Goal: Task Accomplishment & Management: Manage account settings

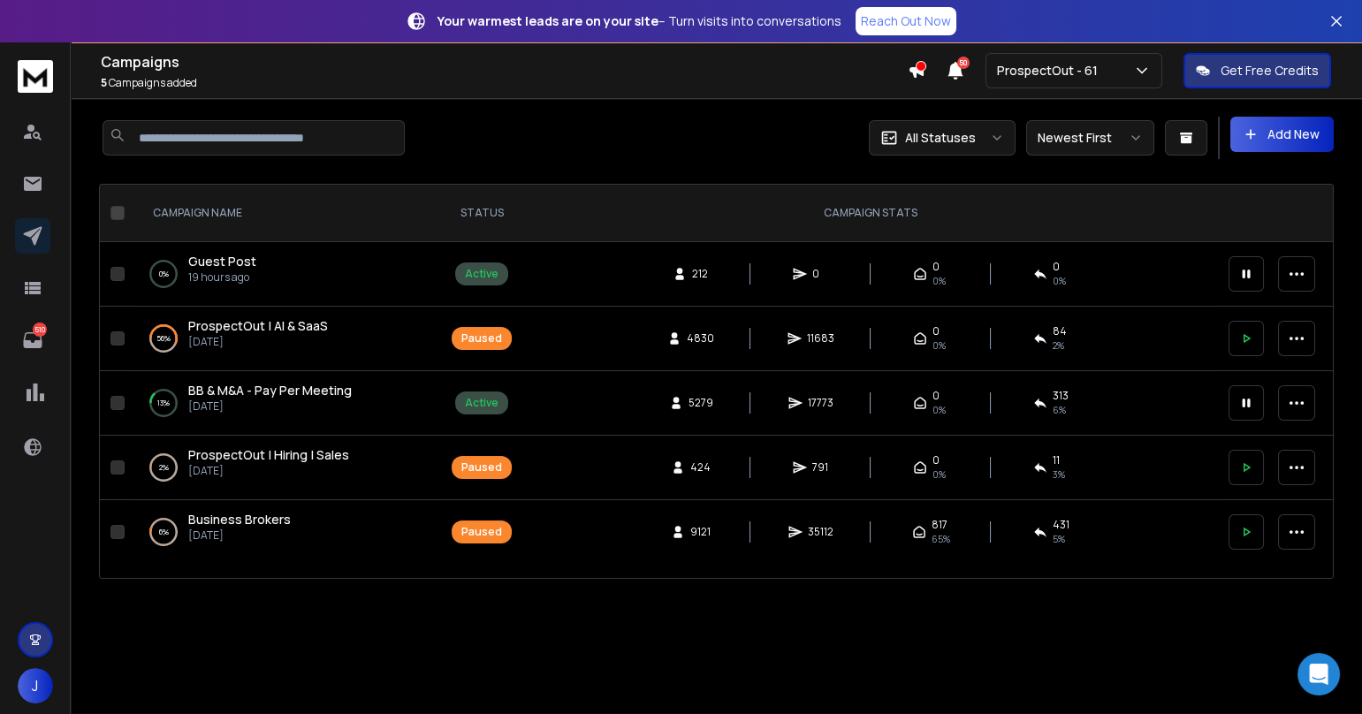
click at [1136, 77] on div "ProspectOut - 61" at bounding box center [1074, 71] width 154 height 18
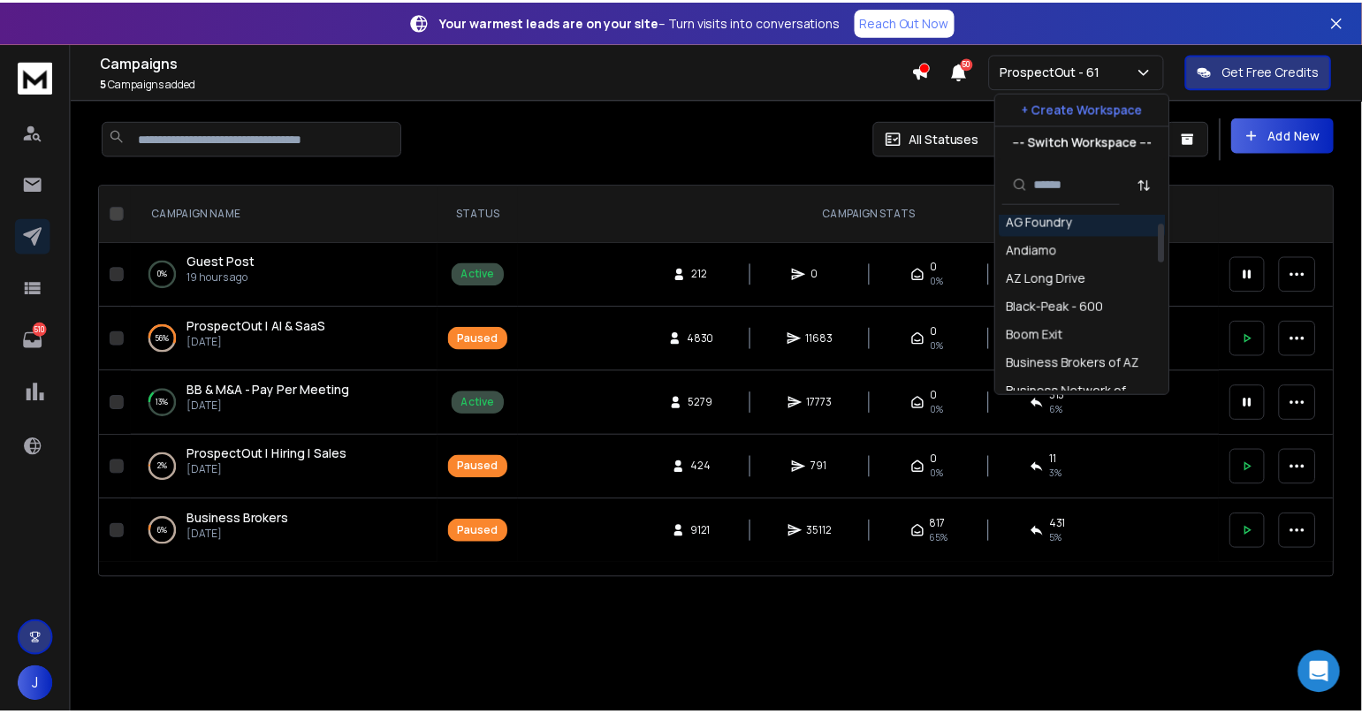
scroll to position [35, 0]
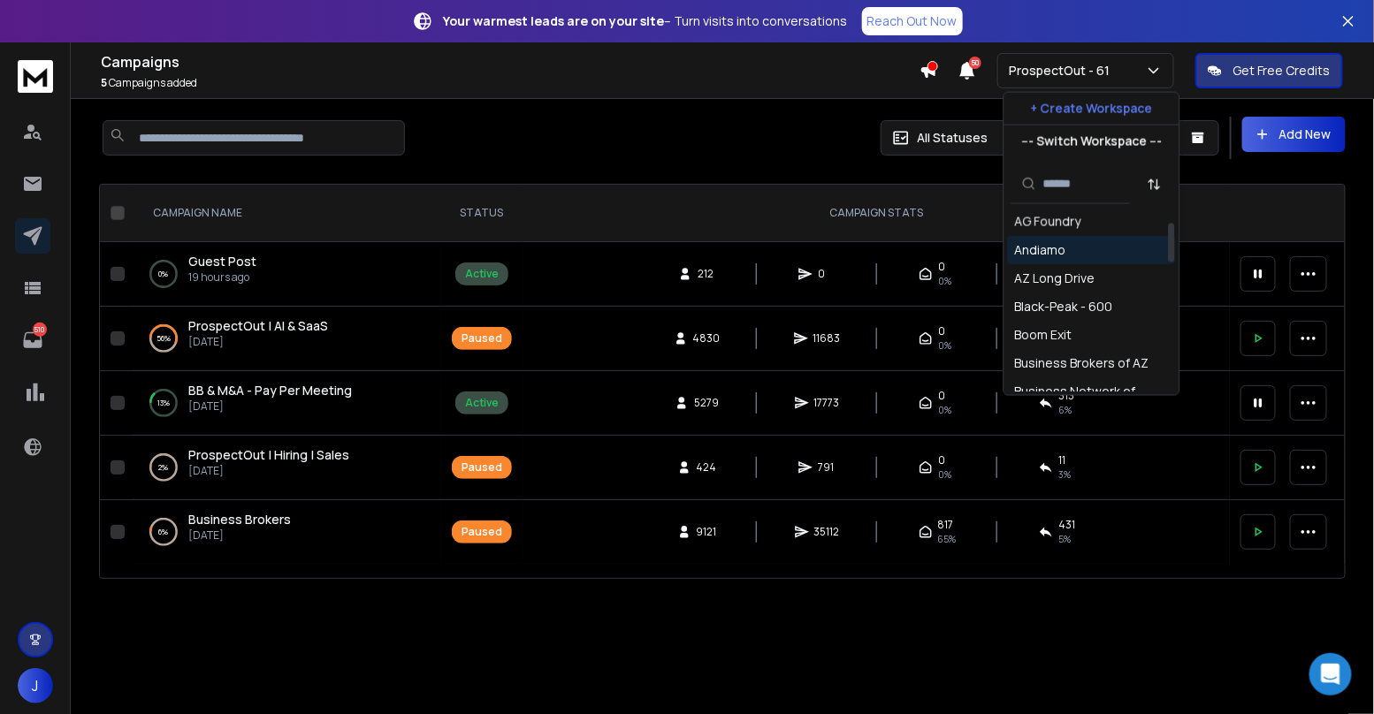
click at [1100, 253] on div "Andiamo" at bounding box center [1092, 250] width 168 height 28
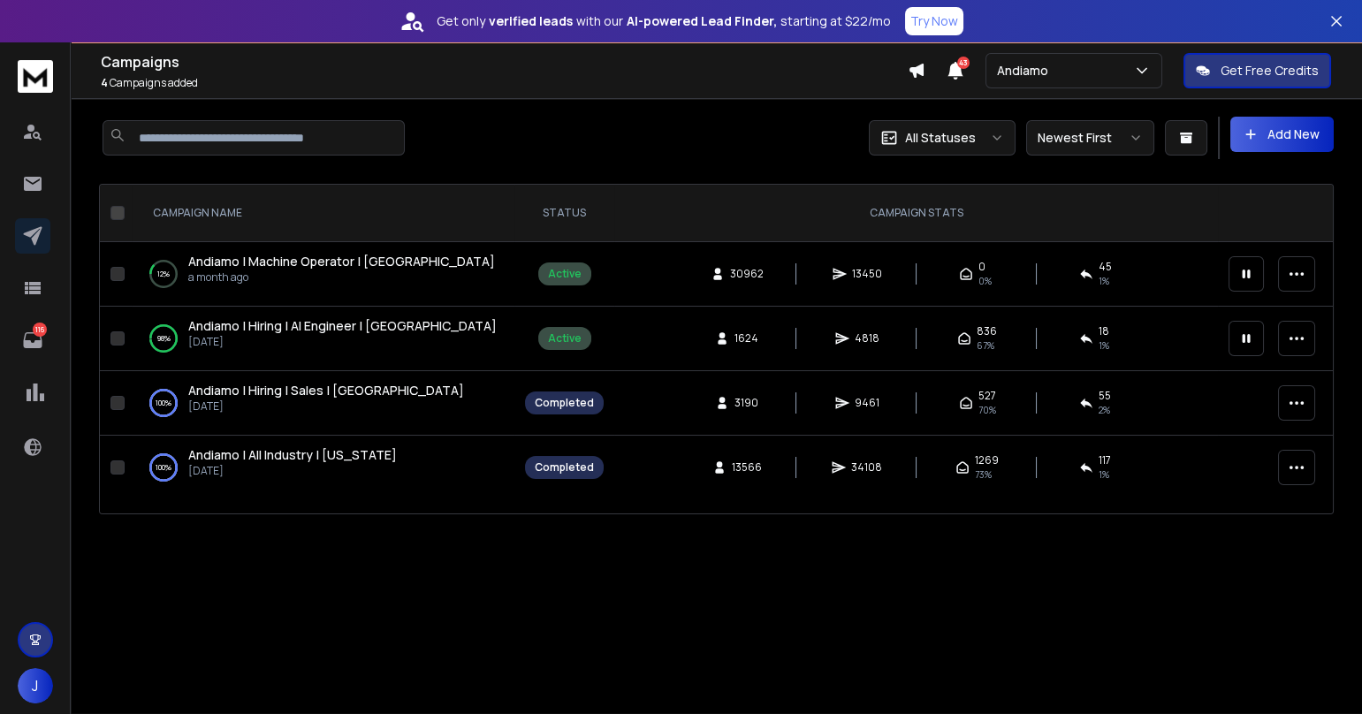
click at [631, 141] on div at bounding box center [408, 138] width 618 height 42
click at [1134, 62] on div "Andiamo" at bounding box center [1074, 71] width 154 height 18
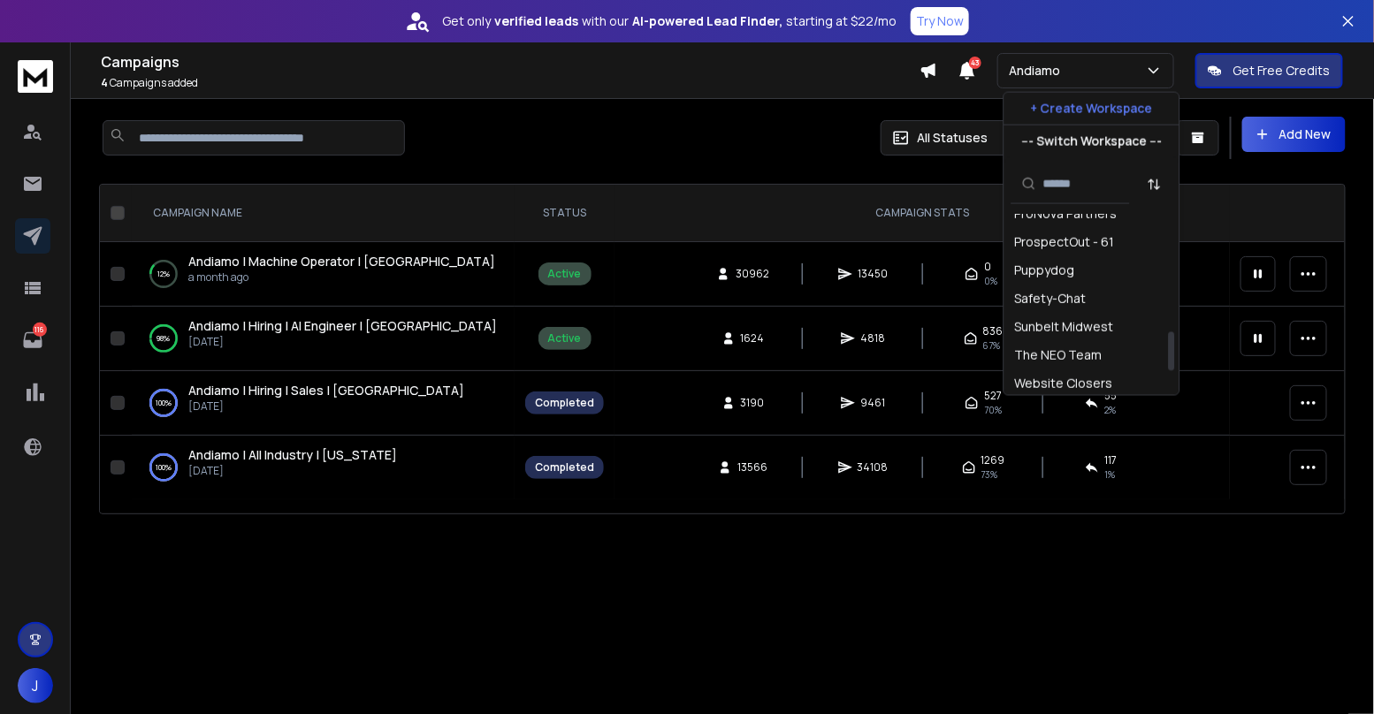
scroll to position [621, 0]
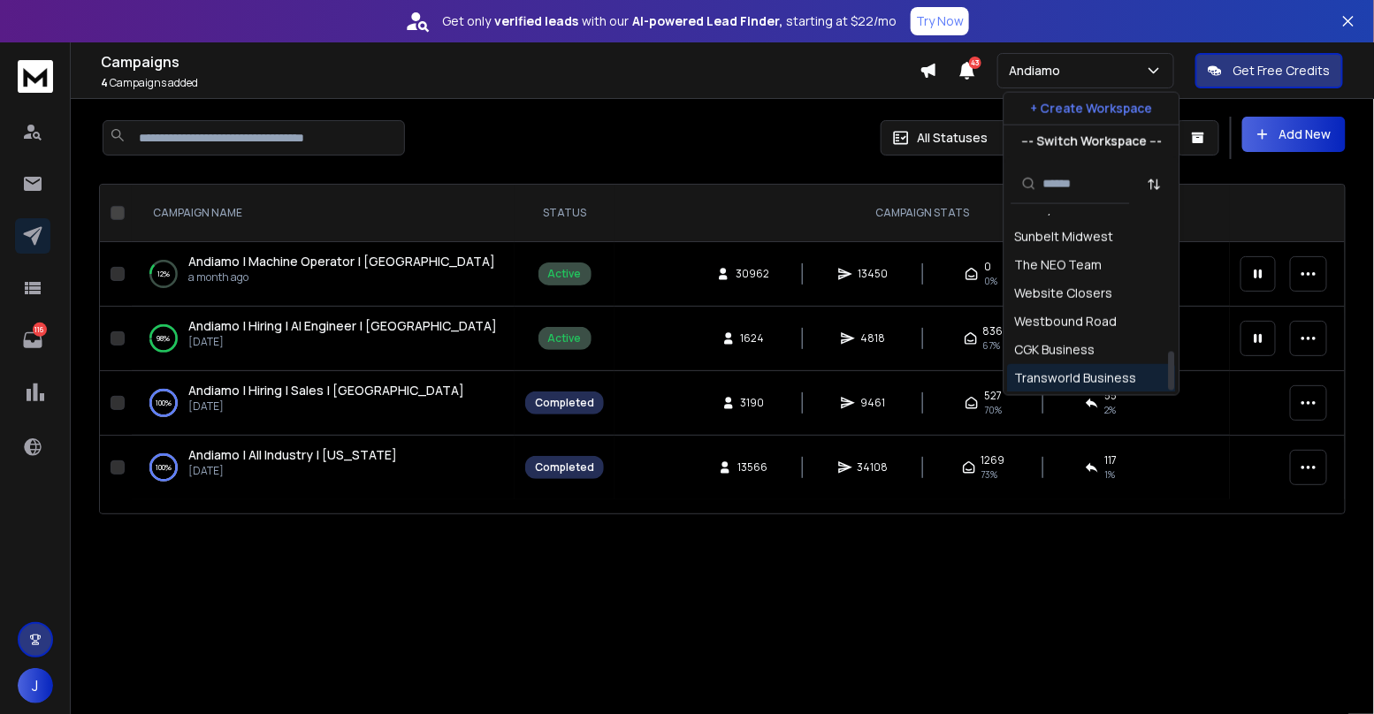
click at [1067, 370] on div "Transworld Business Advisors of [GEOGRAPHIC_DATA]" at bounding box center [1092, 396] width 154 height 53
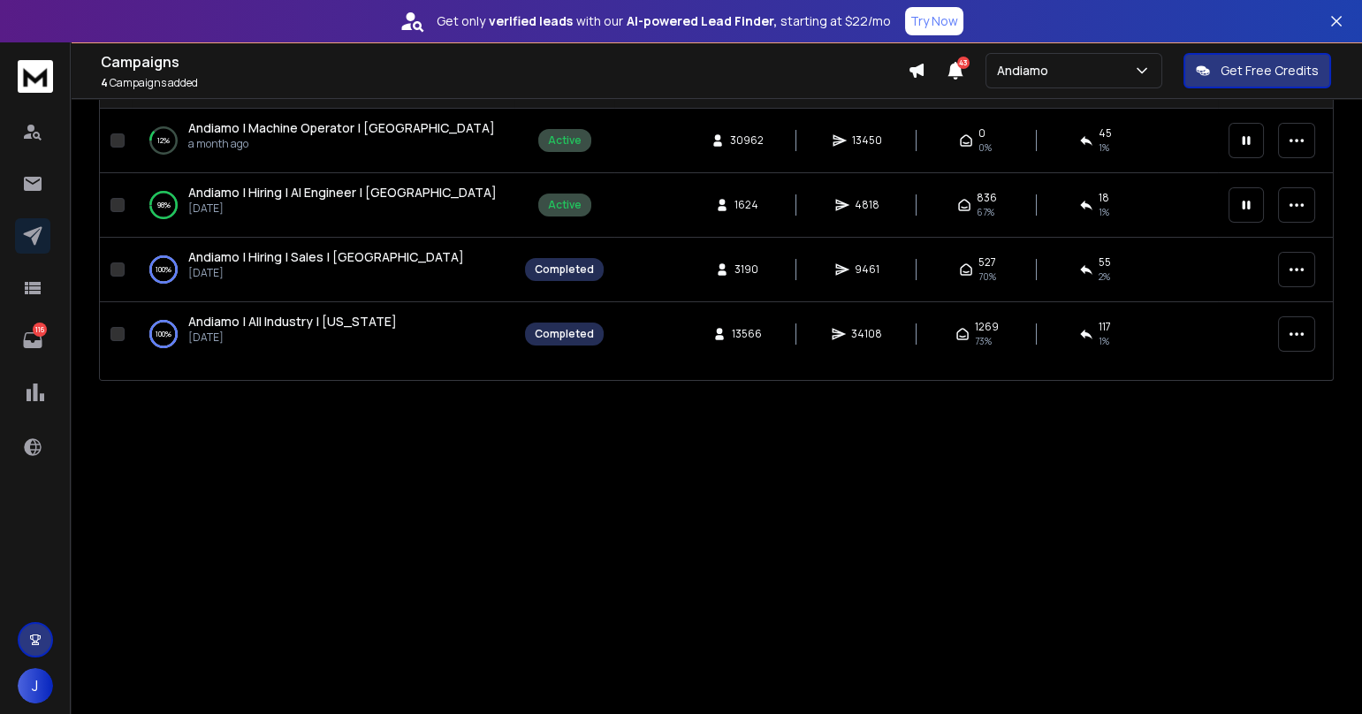
scroll to position [126, 0]
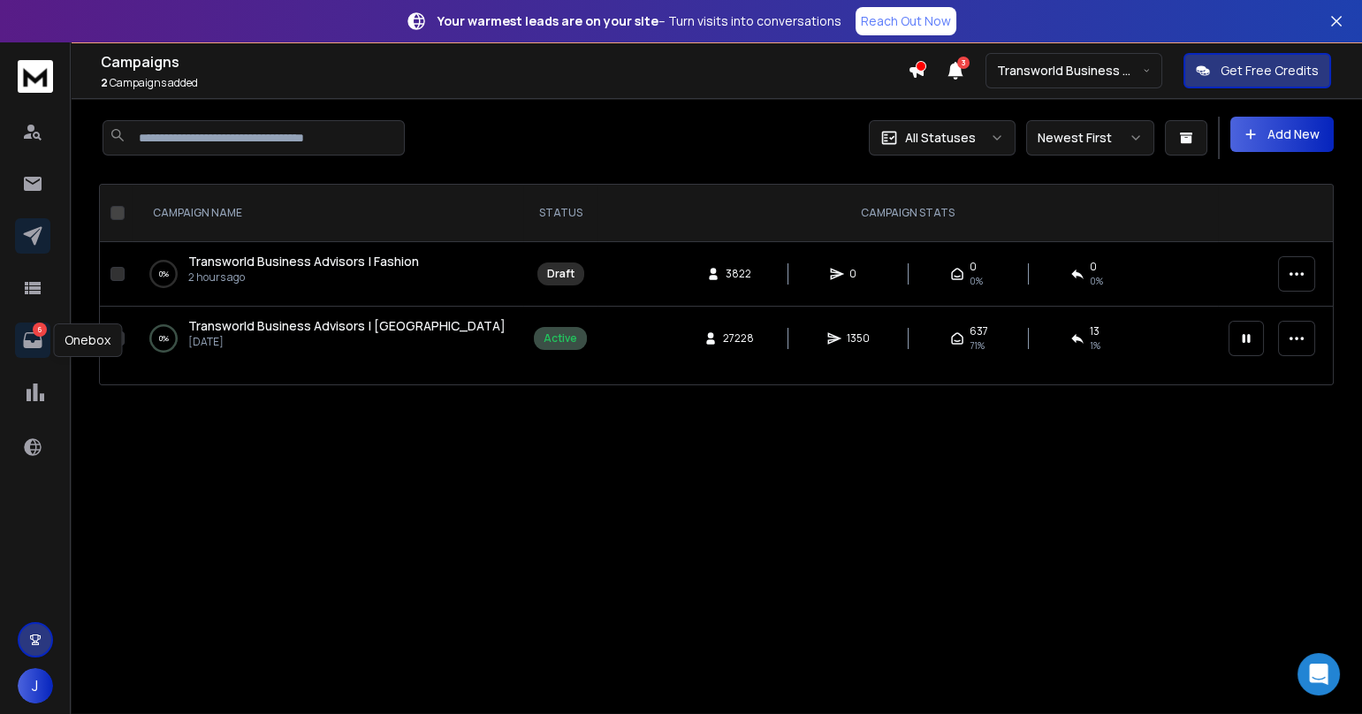
click at [41, 342] on icon at bounding box center [32, 340] width 19 height 16
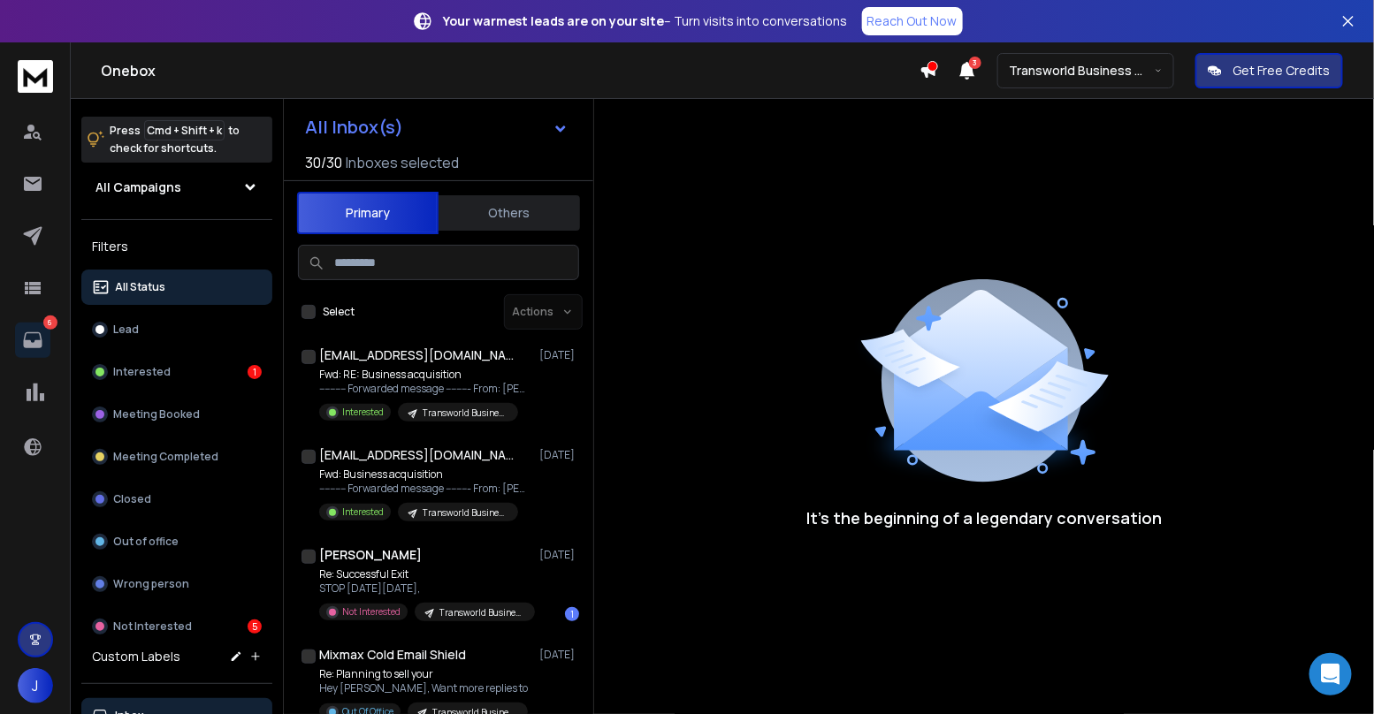
scroll to position [414, 0]
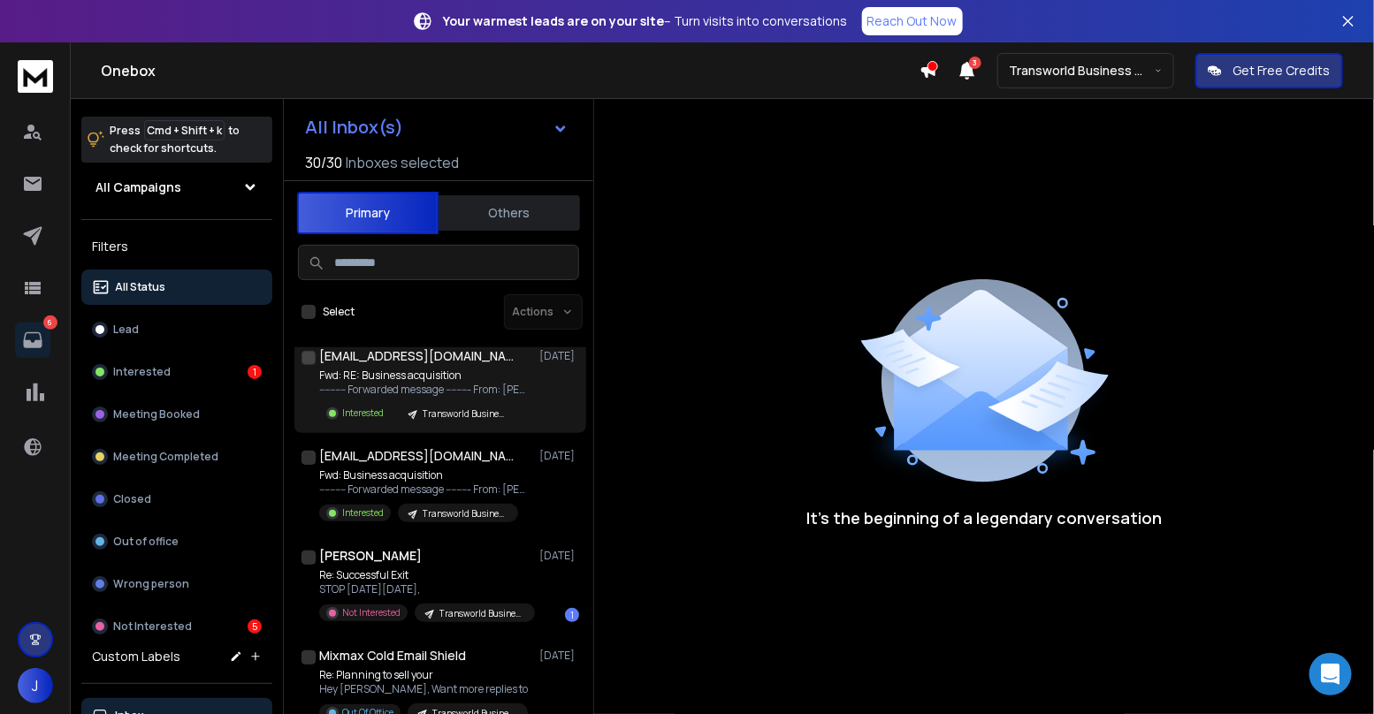
click at [435, 390] on p "---------- Forwarded message --------- From: Eric" at bounding box center [425, 390] width 212 height 14
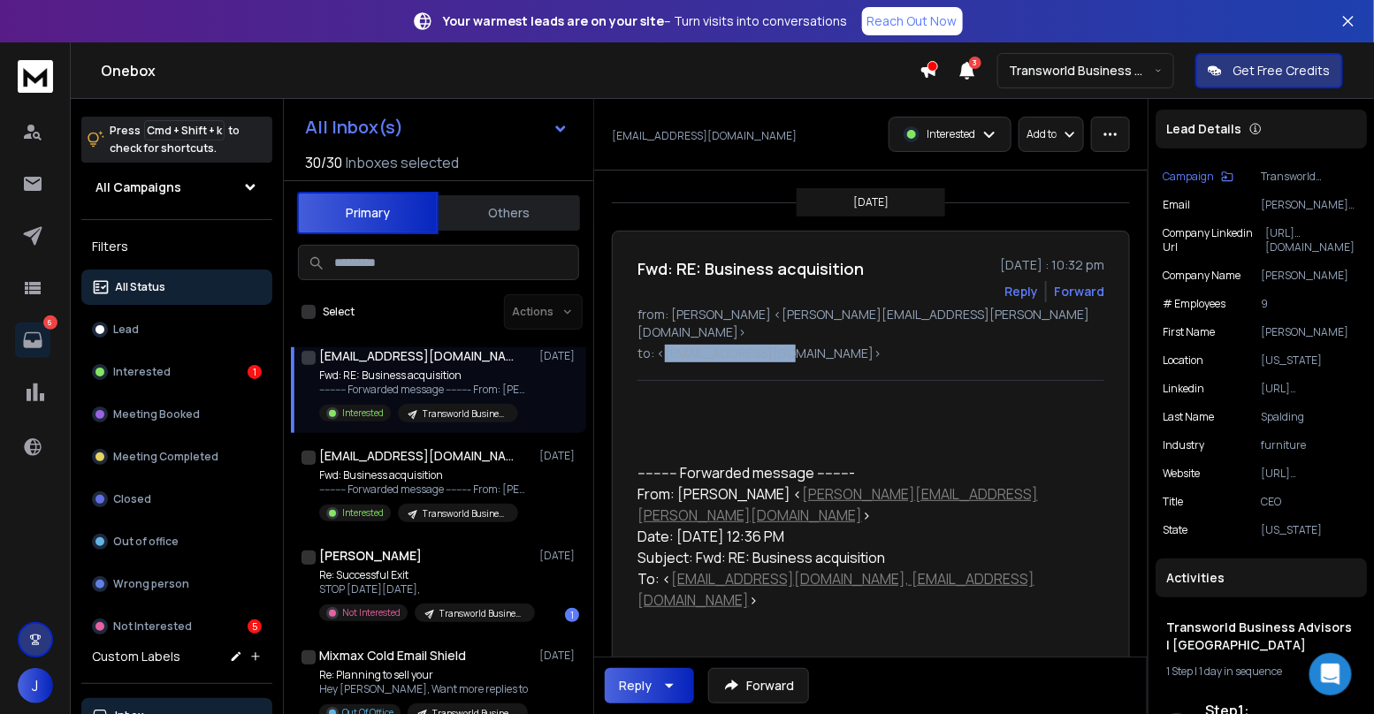
drag, startPoint x: 781, startPoint y: 338, endPoint x: 663, endPoint y: 338, distance: 118.5
click at [663, 345] on p "to: <estraus@tworld.com>" at bounding box center [870, 354] width 467 height 18
copy p "estraus@tworld.com"
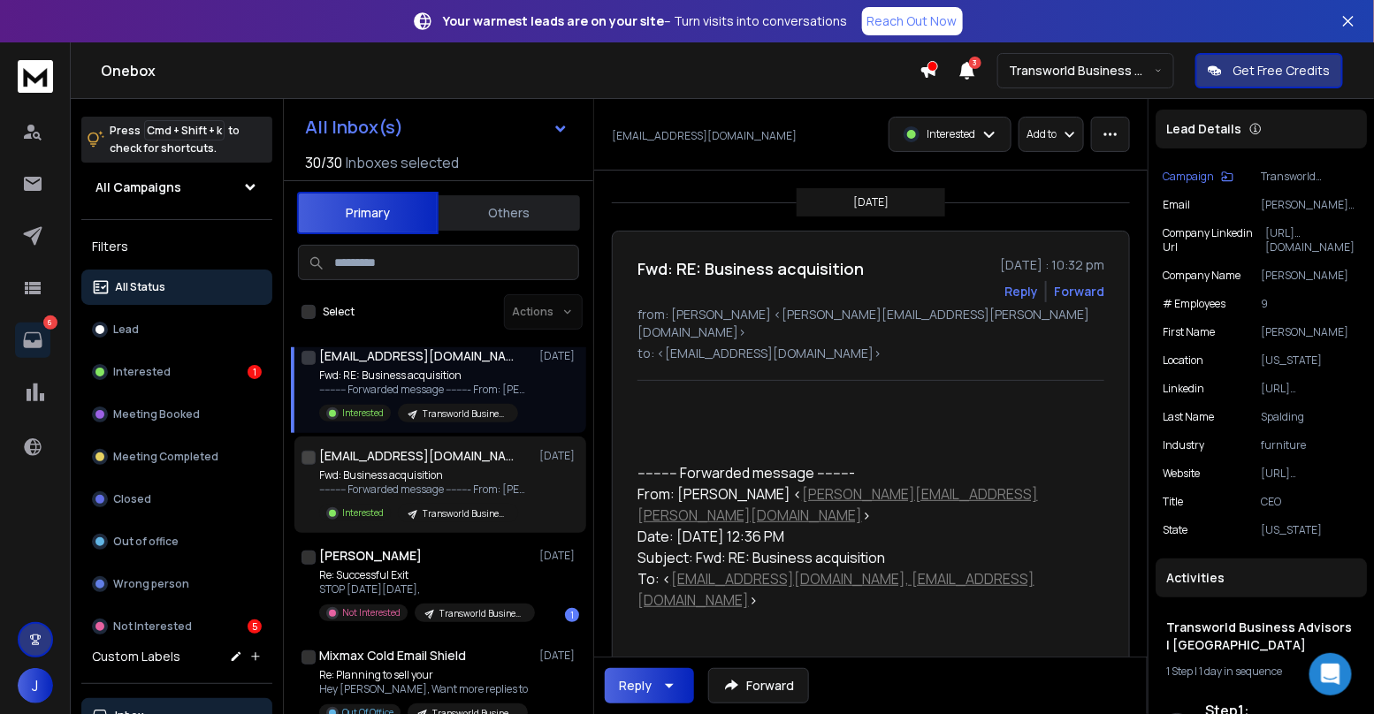
click at [429, 460] on h1 "estraus@tworld.com +1" at bounding box center [416, 456] width 194 height 18
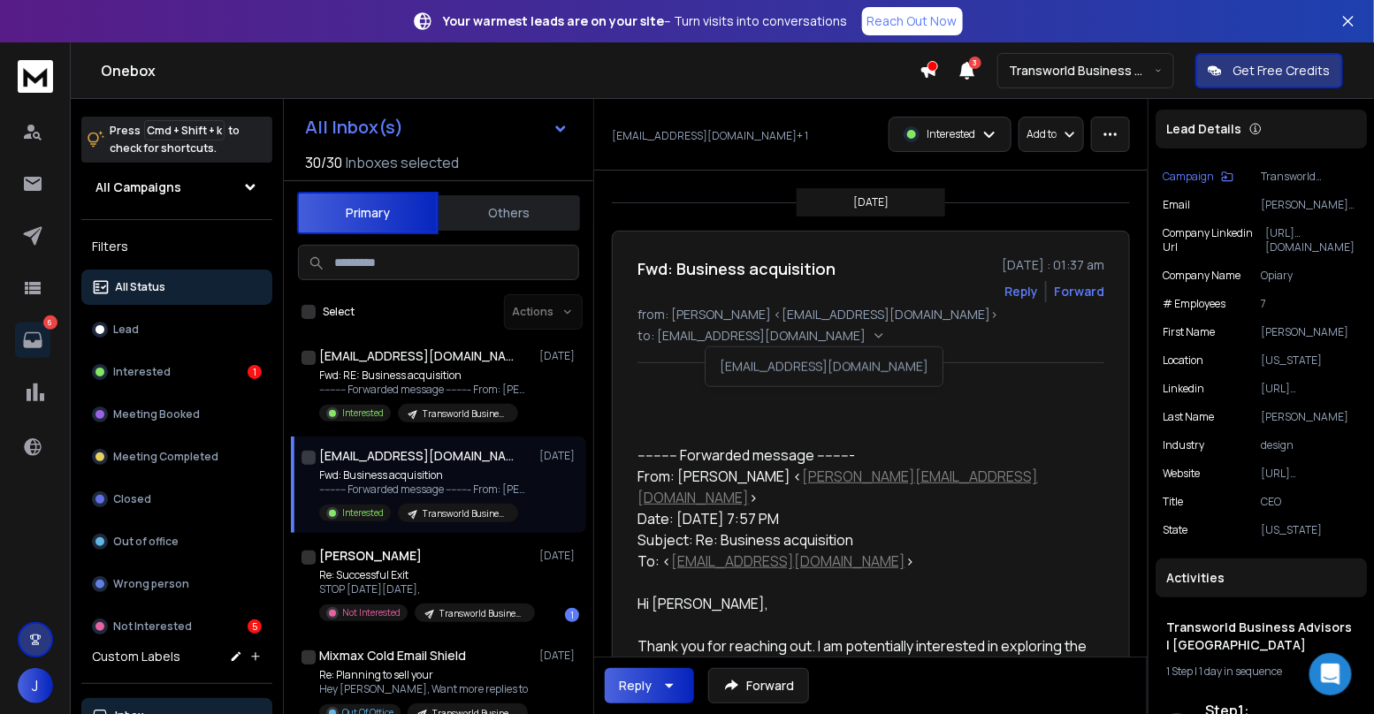
click at [872, 340] on icon at bounding box center [879, 336] width 14 height 14
drag, startPoint x: 775, startPoint y: 339, endPoint x: 654, endPoint y: 344, distance: 121.2
click at [654, 344] on p "to: estraus@tworld.com" at bounding box center [752, 336] width 231 height 18
copy p "estraus@tworld.com"
click at [783, 365] on p "dschwartz@tworld.com" at bounding box center [824, 367] width 209 height 18
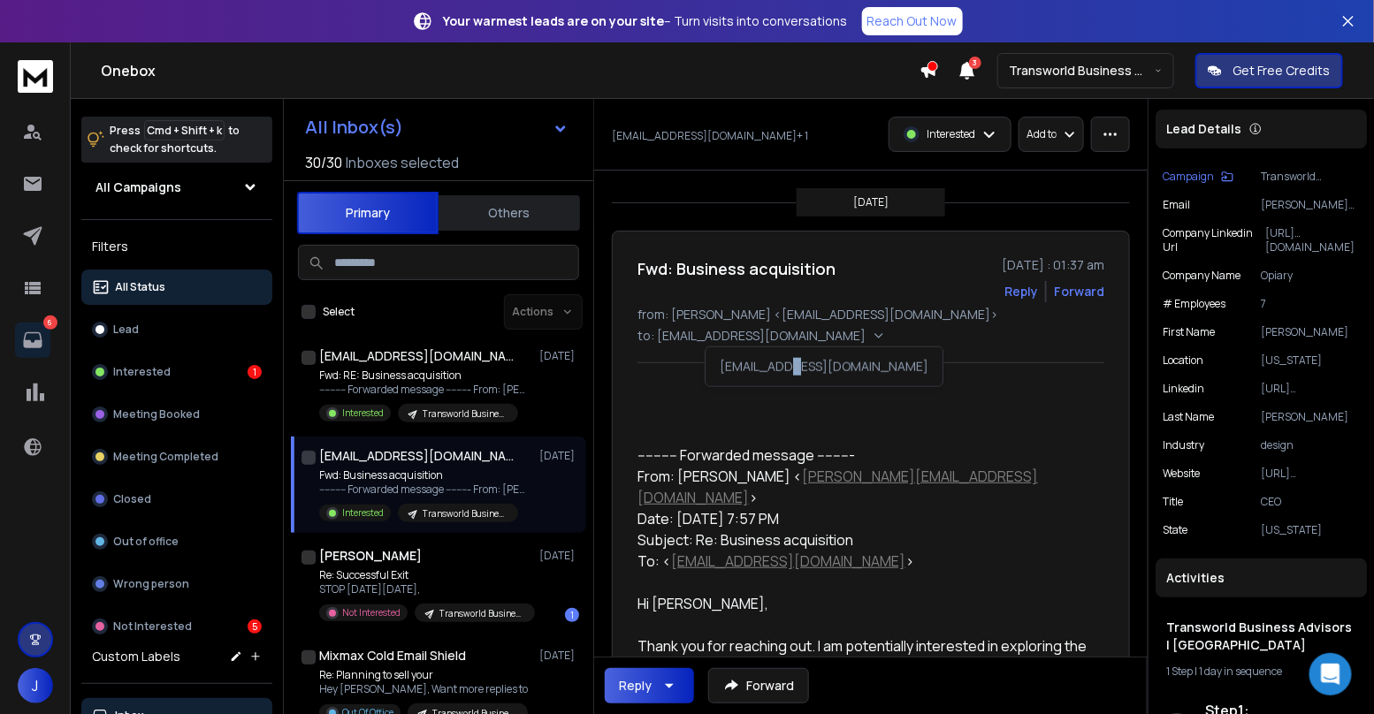
click at [783, 365] on p "dschwartz@tworld.com" at bounding box center [824, 367] width 209 height 18
copy p "dschwartz@tworld.com"
click at [31, 235] on icon at bounding box center [32, 235] width 19 height 19
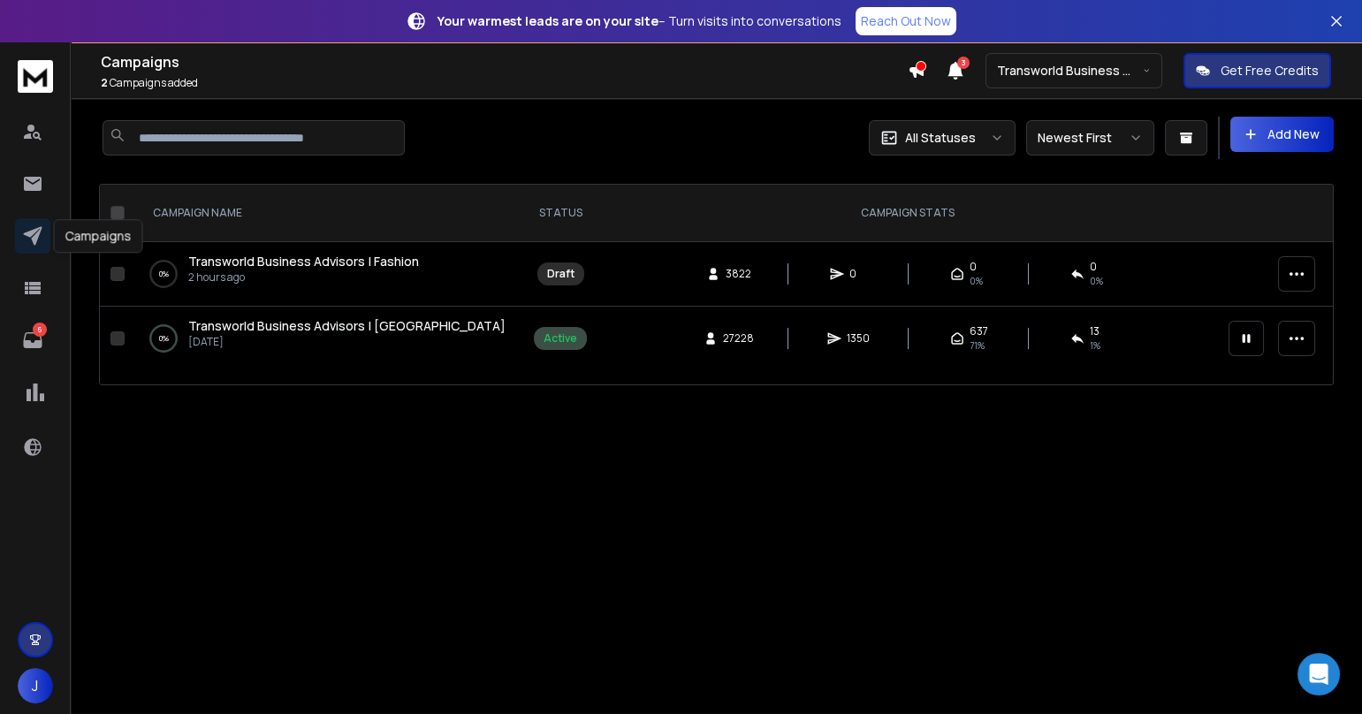
click at [360, 327] on span "Transworld Business Advisors | NY" at bounding box center [346, 325] width 317 height 17
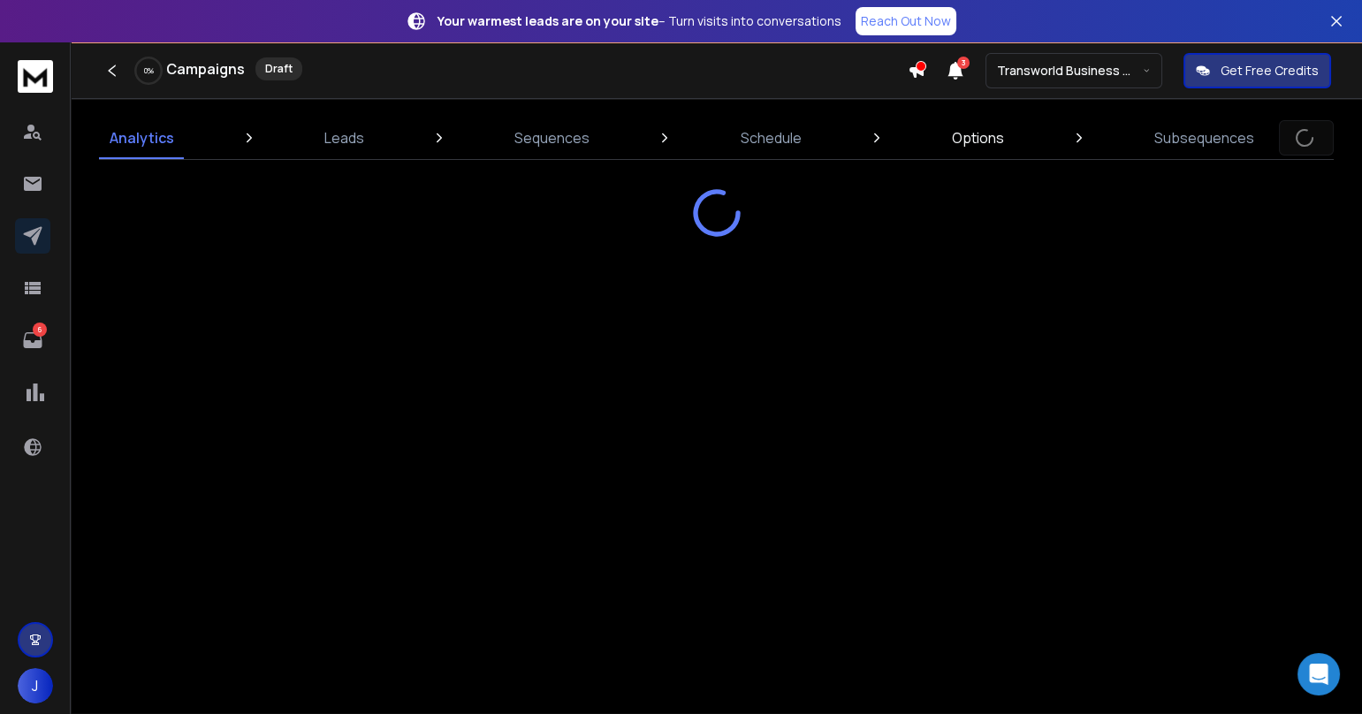
click at [979, 147] on p "Options" at bounding box center [978, 137] width 52 height 21
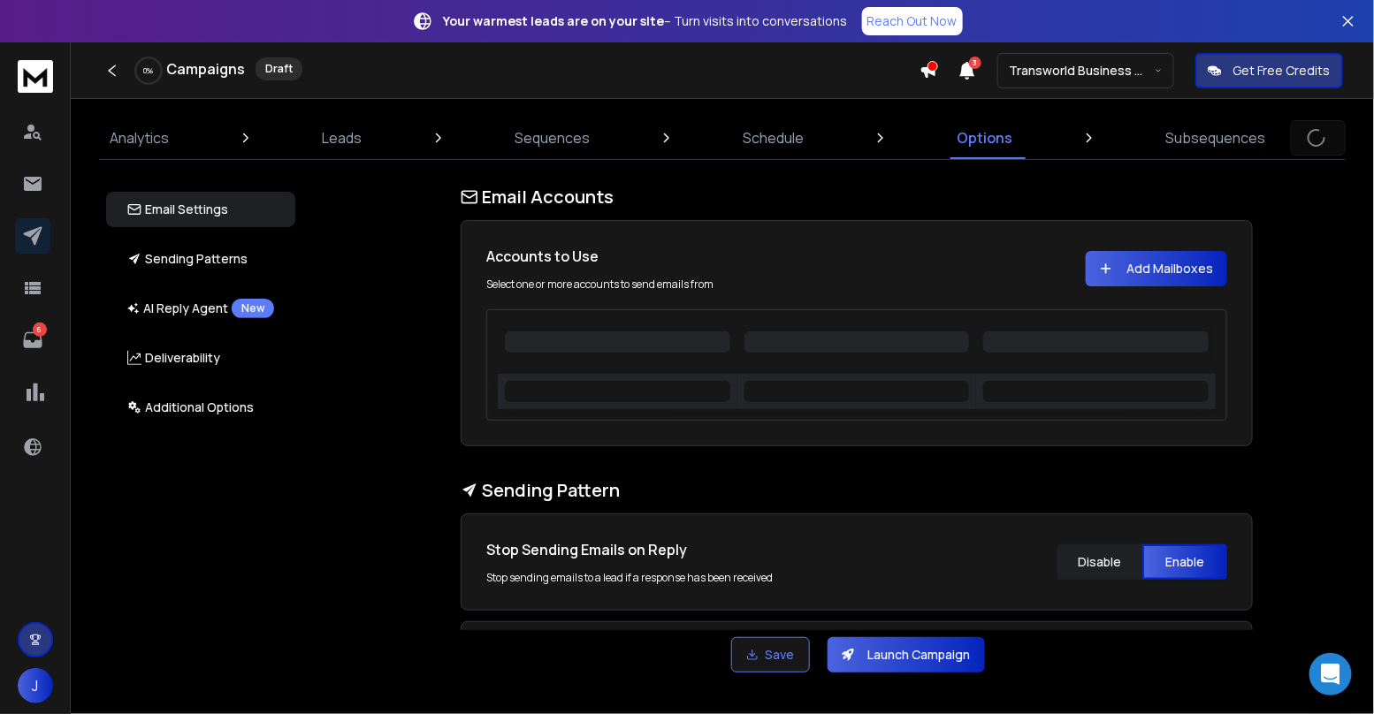
click at [1275, 310] on div "Email Accounts Accounts to Use Select one or more accounts to send emails from …" at bounding box center [867, 408] width 1087 height 446
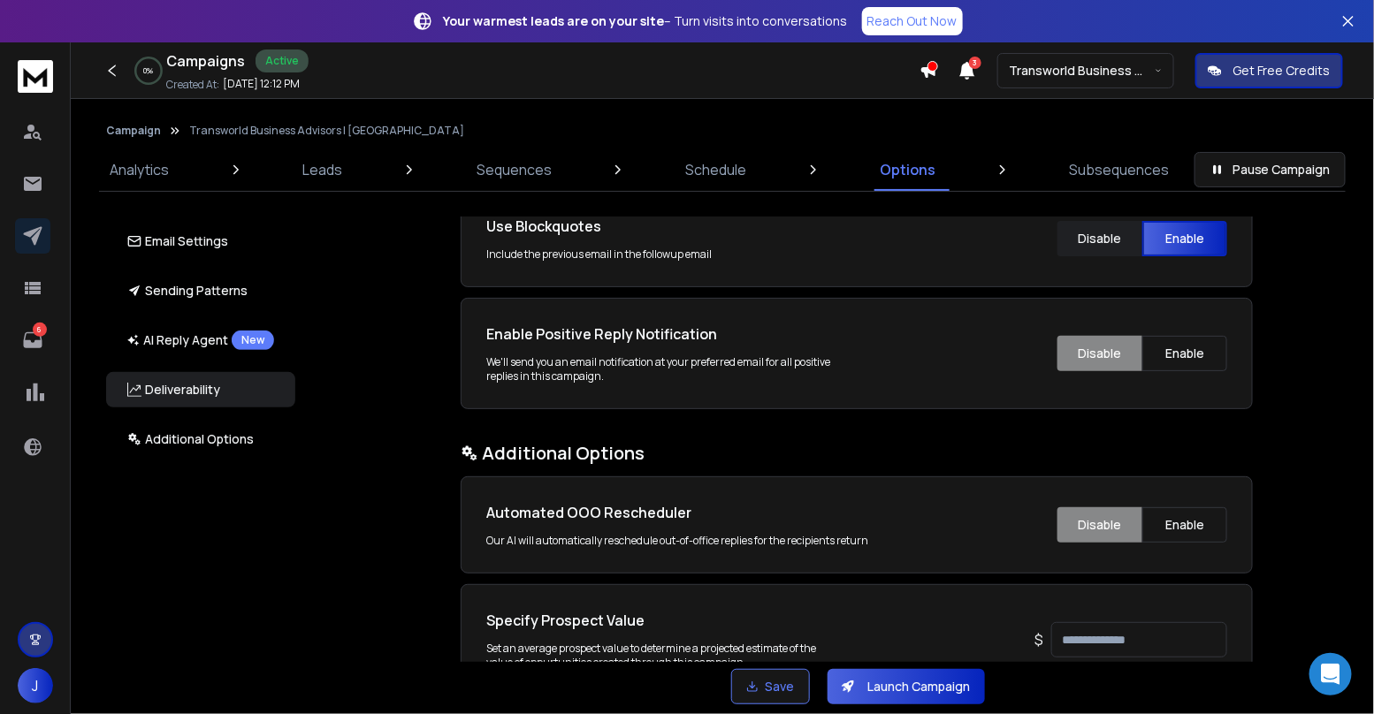
scroll to position [2945, 0]
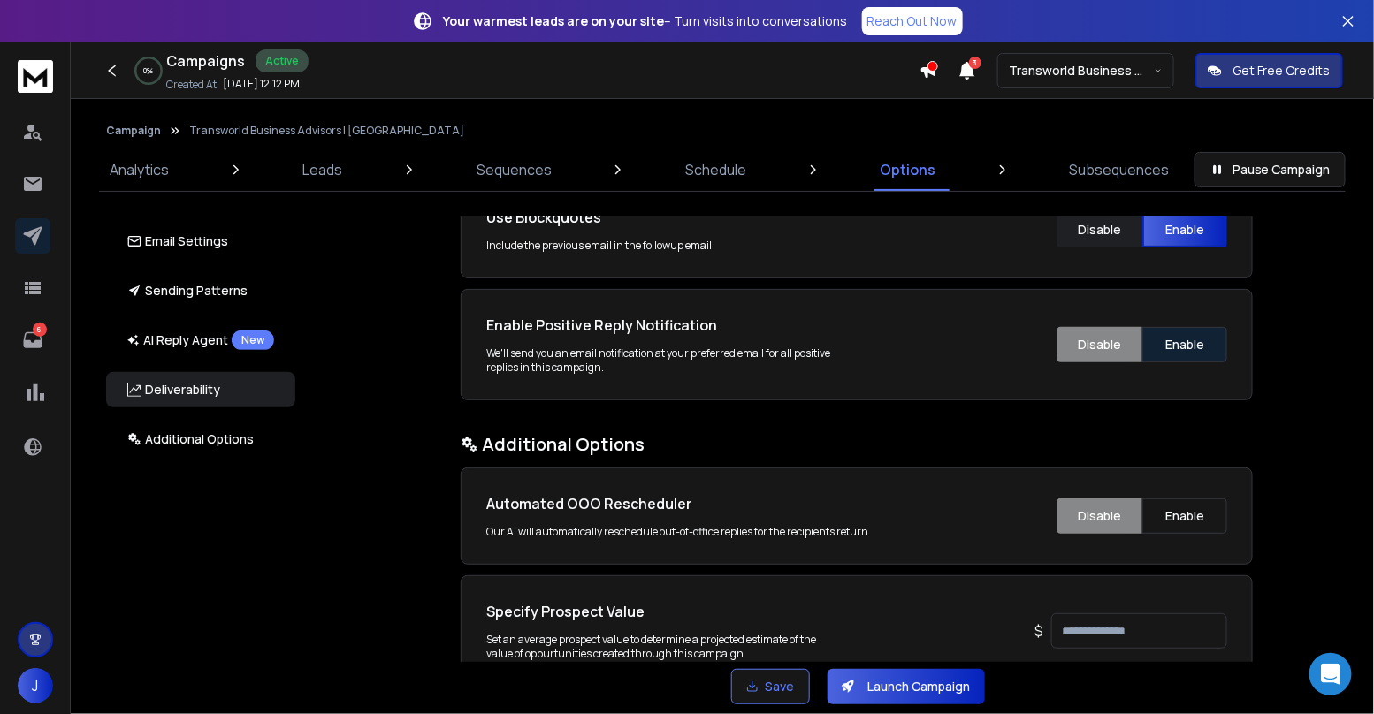
click at [1202, 348] on button "Enable" at bounding box center [1184, 344] width 85 height 35
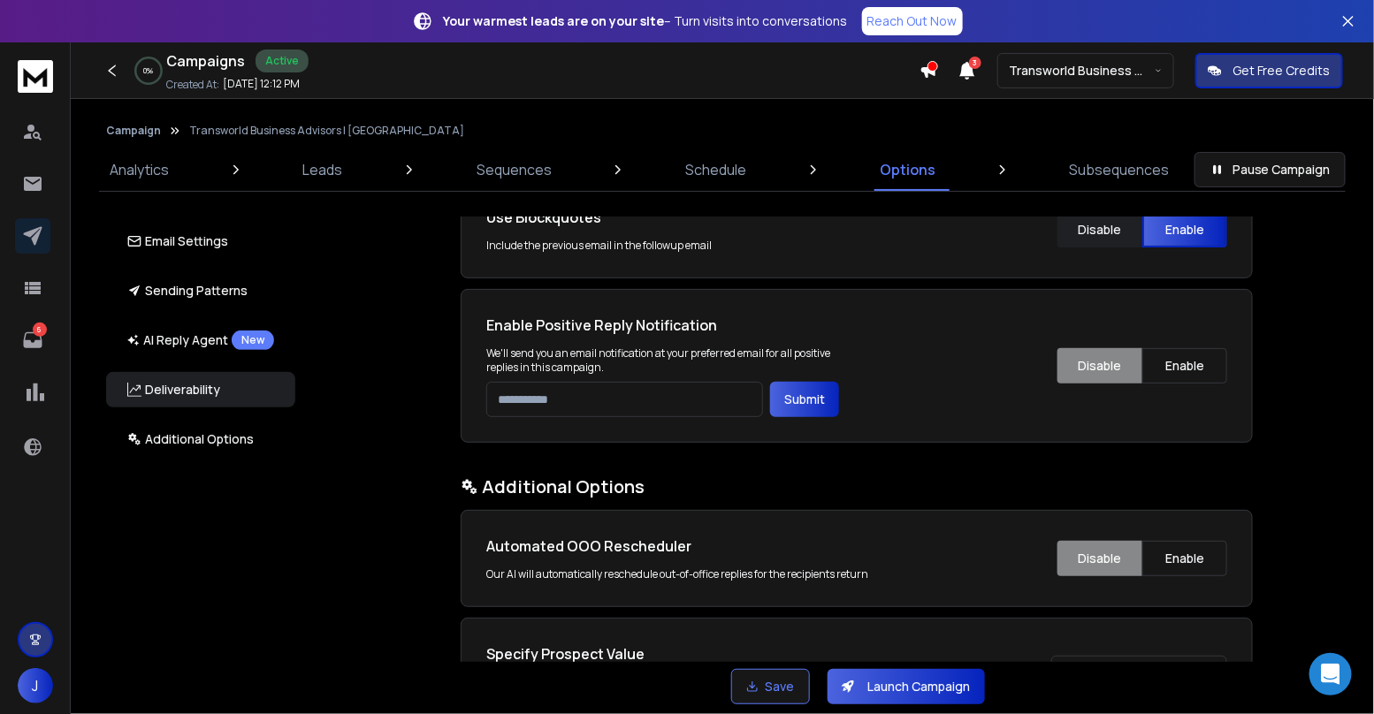
click at [603, 393] on input "email" at bounding box center [624, 399] width 277 height 35
type input "**********"
click at [956, 343] on div "**********" at bounding box center [856, 366] width 741 height 103
click at [810, 401] on button "Submit" at bounding box center [804, 399] width 69 height 35
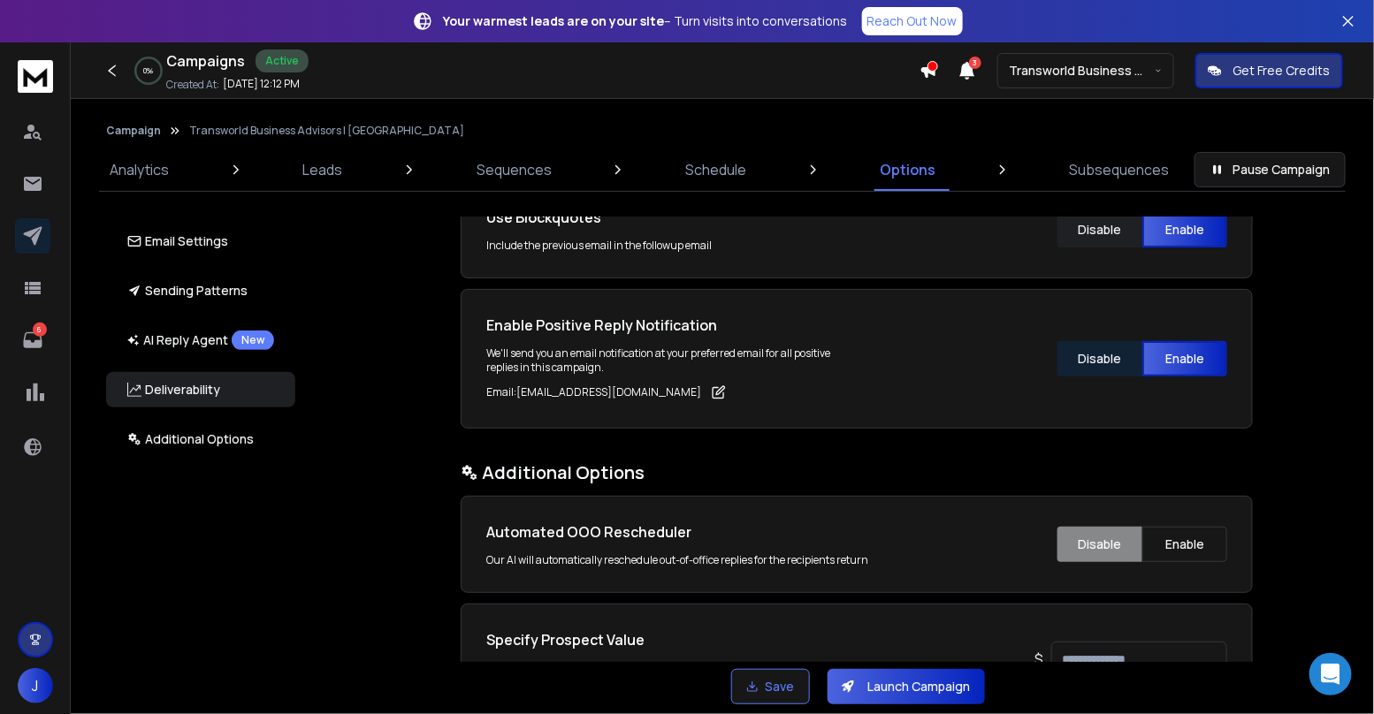
click at [1107, 363] on button "Disable" at bounding box center [1099, 358] width 85 height 35
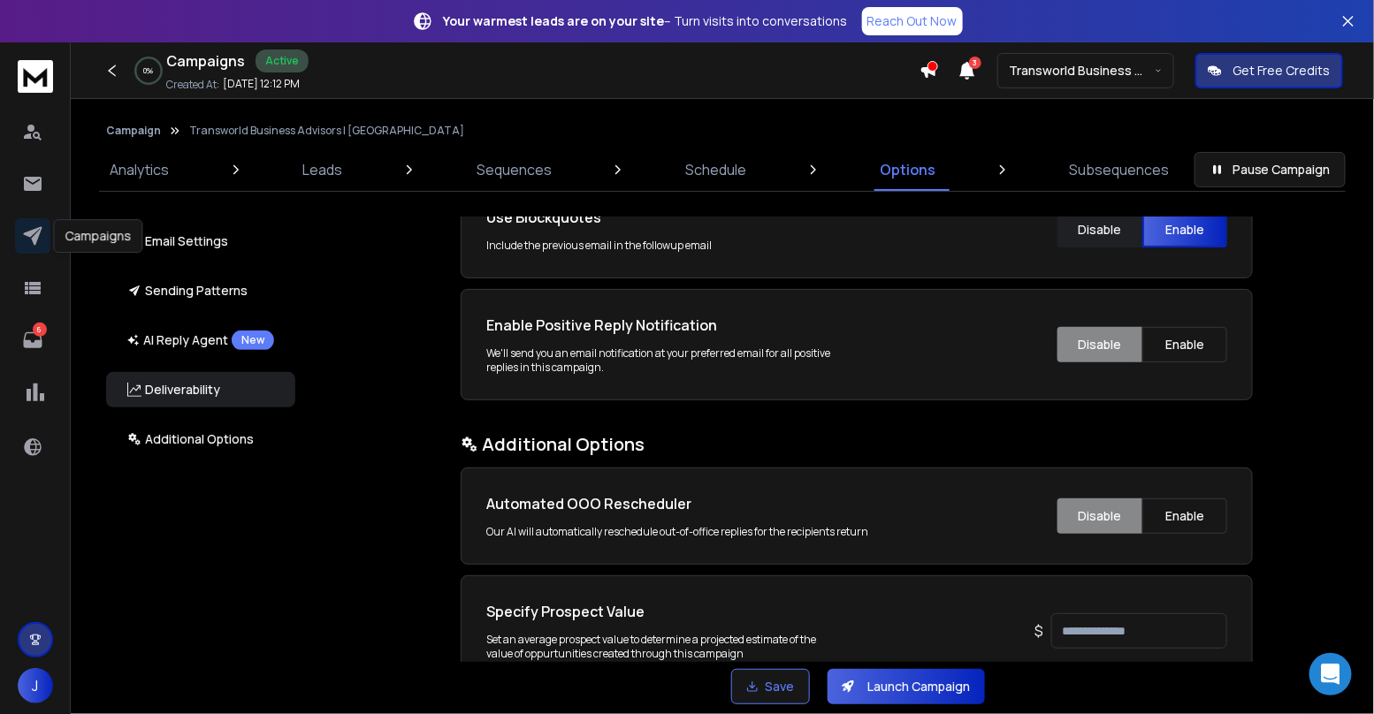
click at [41, 235] on icon at bounding box center [32, 235] width 21 height 21
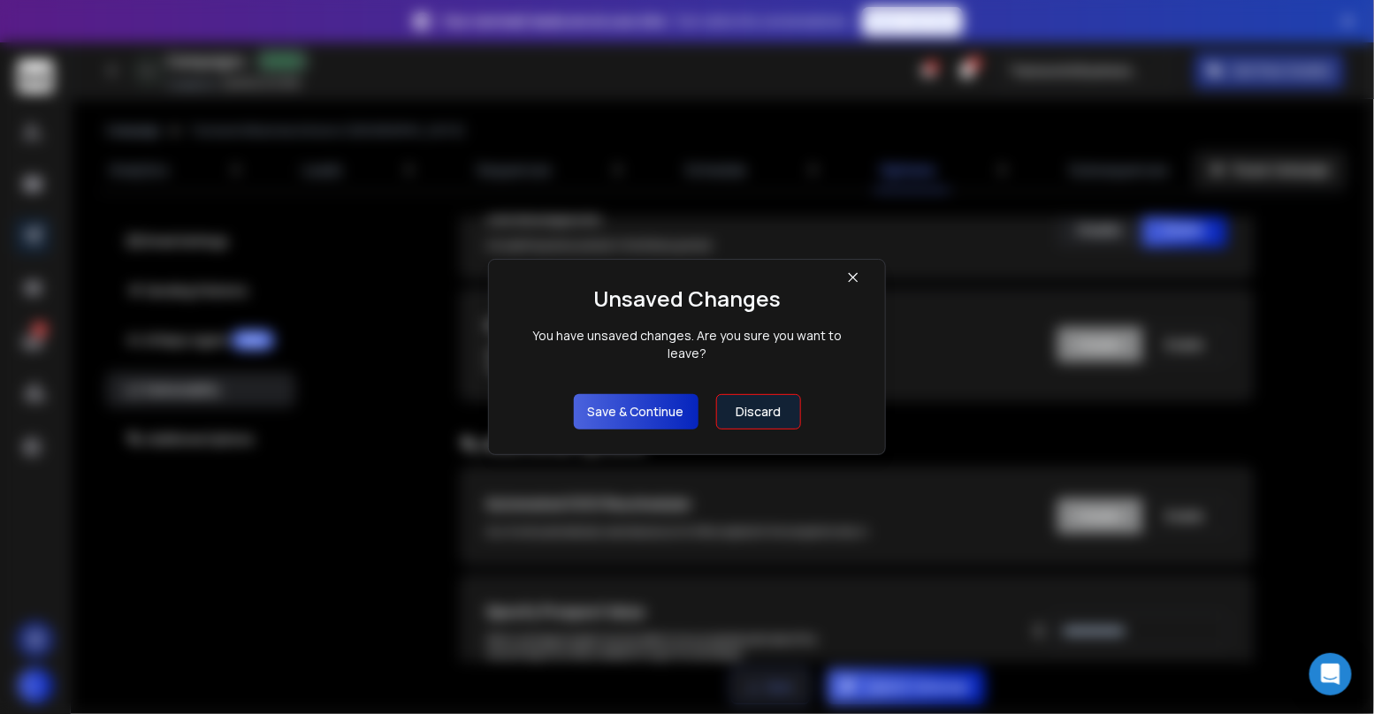
click at [673, 404] on button "Save & Continue" at bounding box center [636, 411] width 125 height 35
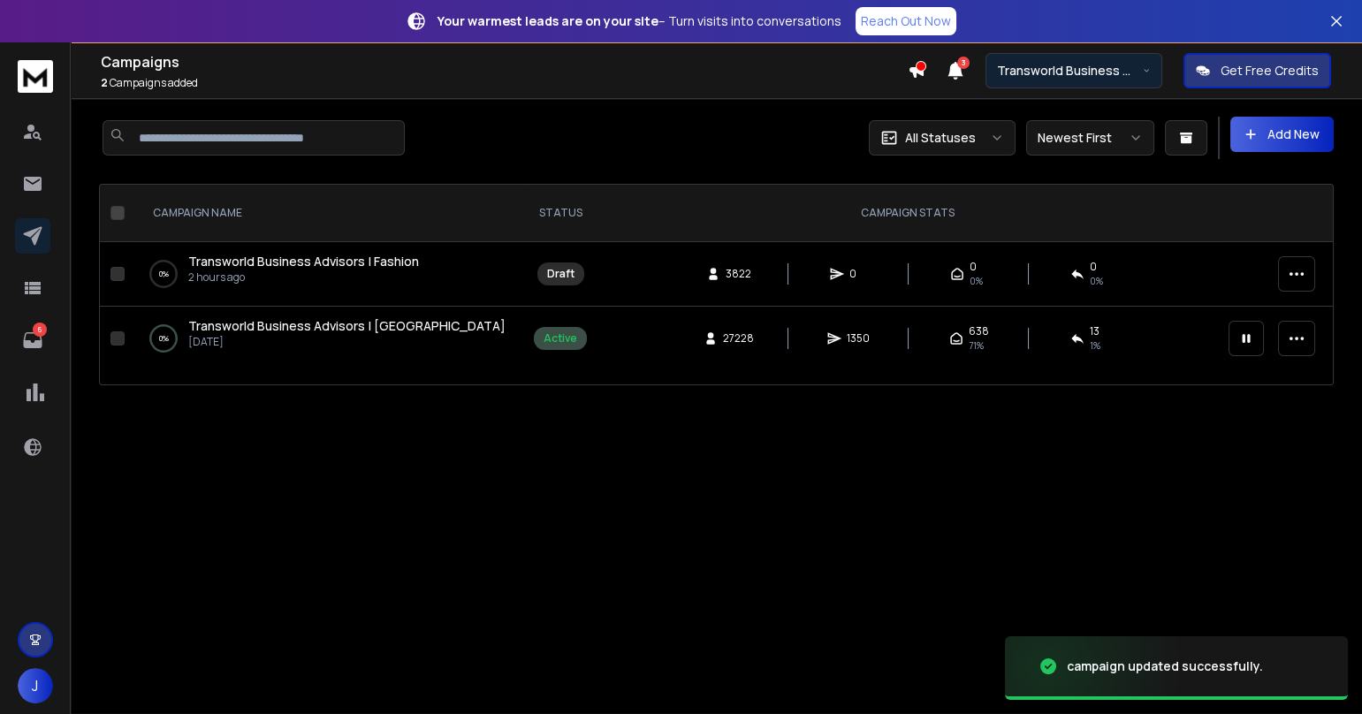
click at [1100, 72] on p "Transworld Business Advisors of [GEOGRAPHIC_DATA]" at bounding box center [1070, 71] width 146 height 18
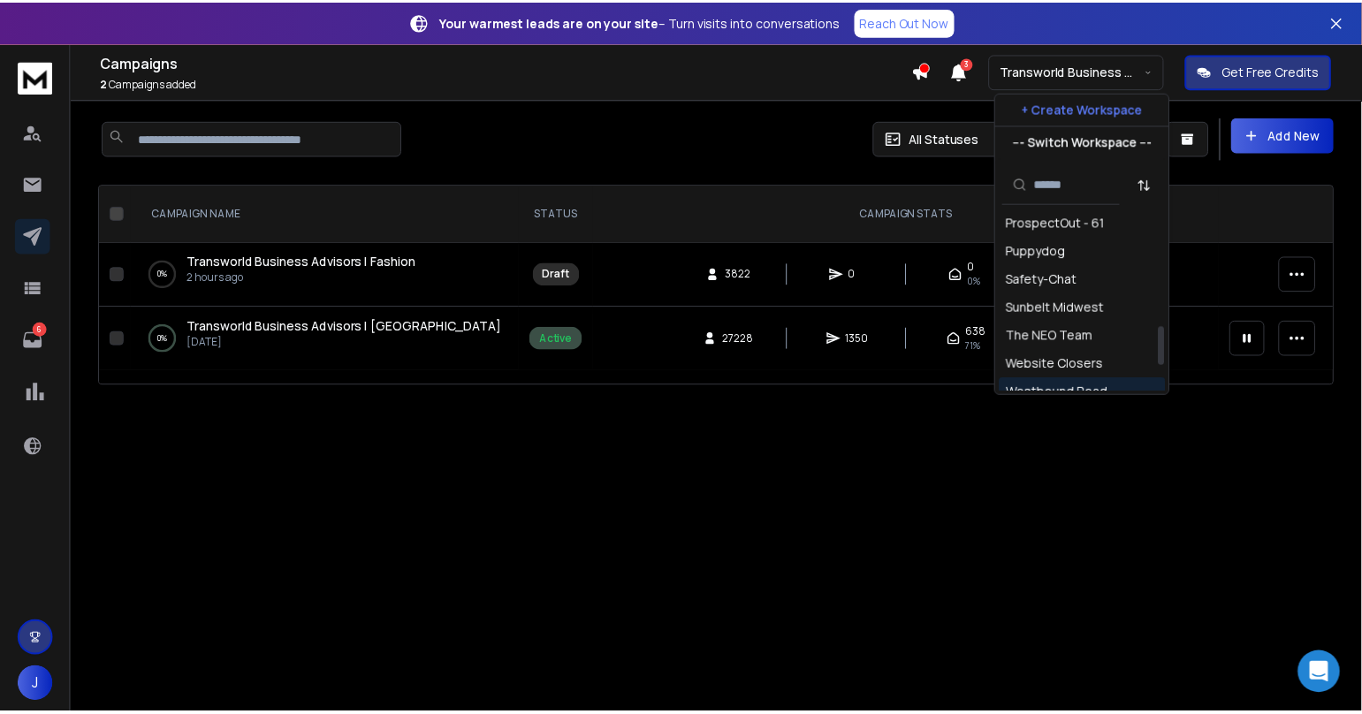
scroll to position [482, 0]
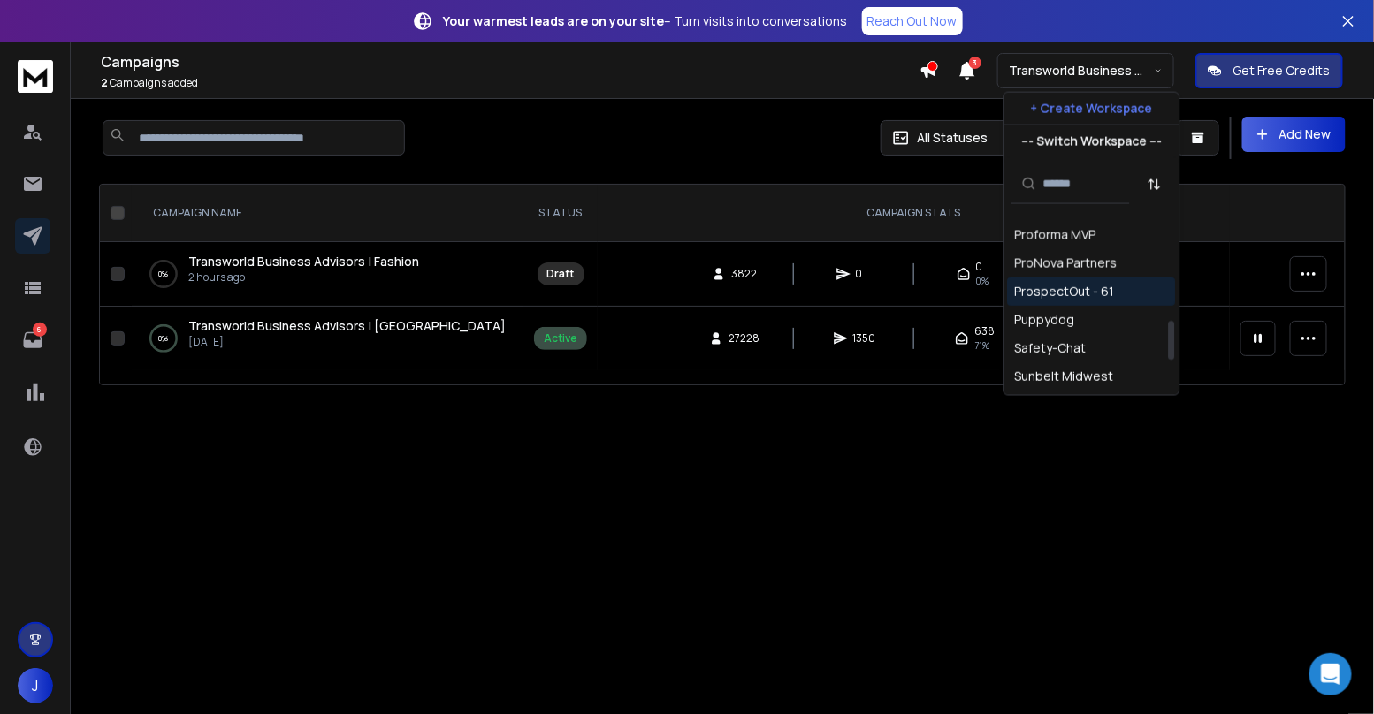
click at [1097, 283] on div "ProspectOut - 61" at bounding box center [1065, 292] width 100 height 18
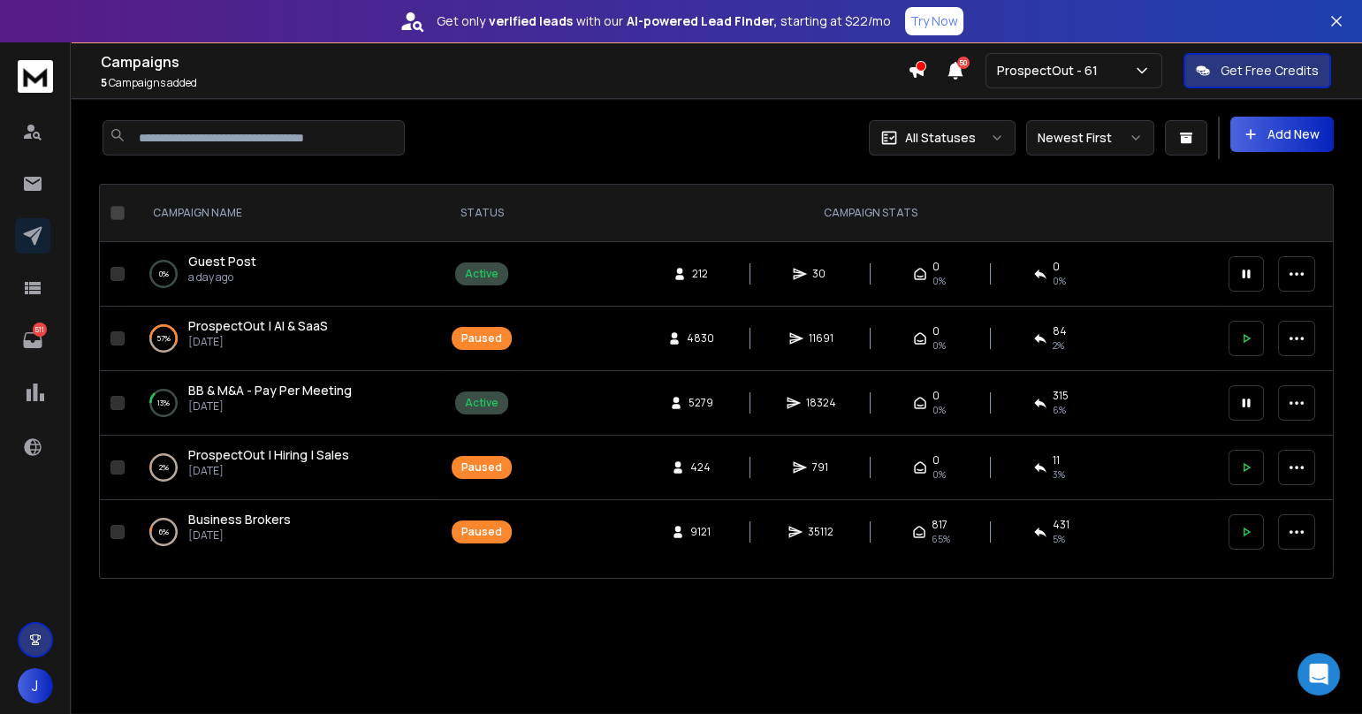
click at [253, 388] on span "BB & M&A - Pay Per Meeting" at bounding box center [270, 390] width 164 height 17
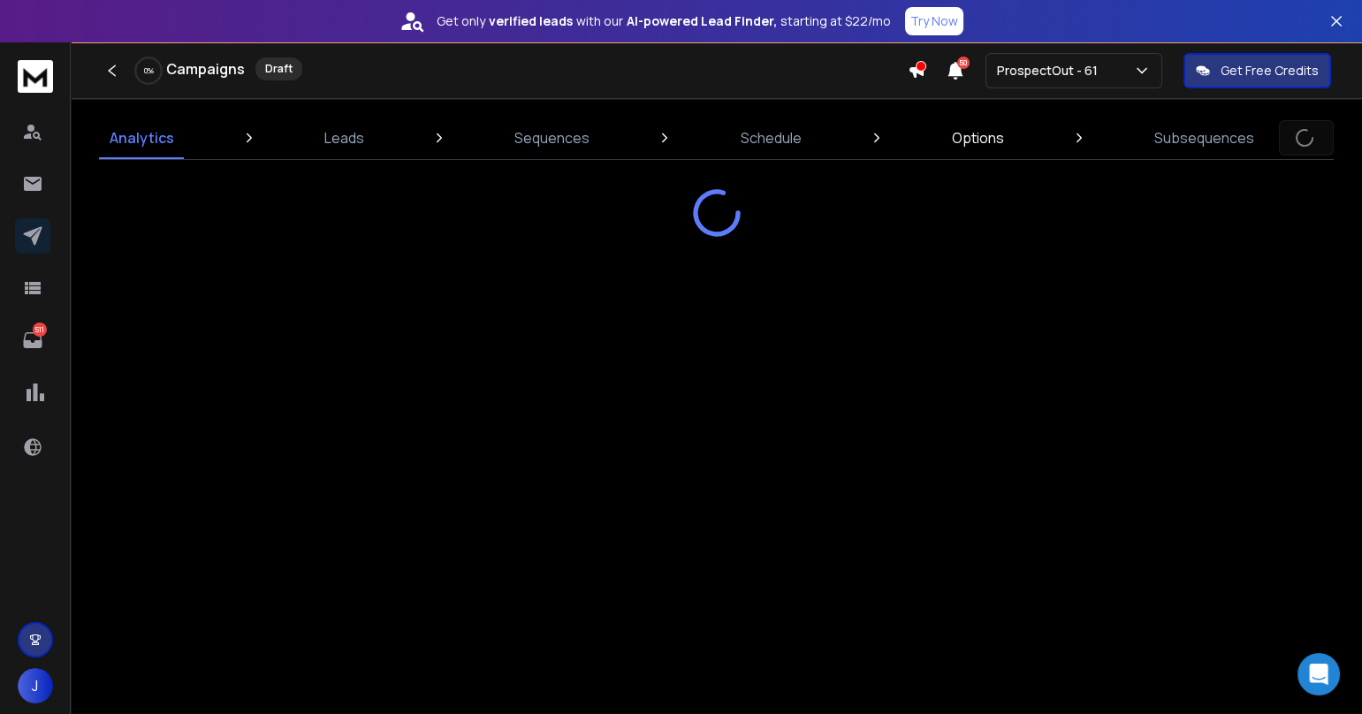
click at [978, 154] on link "Options" at bounding box center [978, 138] width 73 height 42
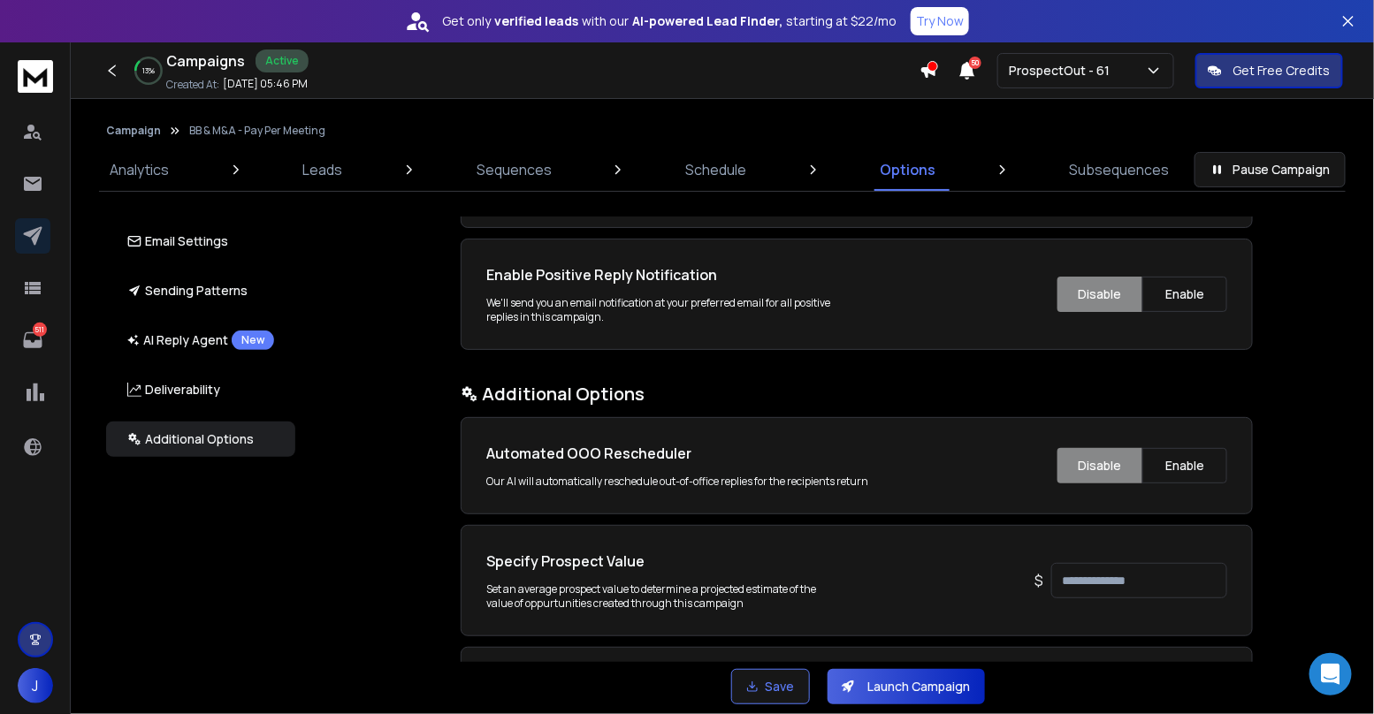
scroll to position [2934, 0]
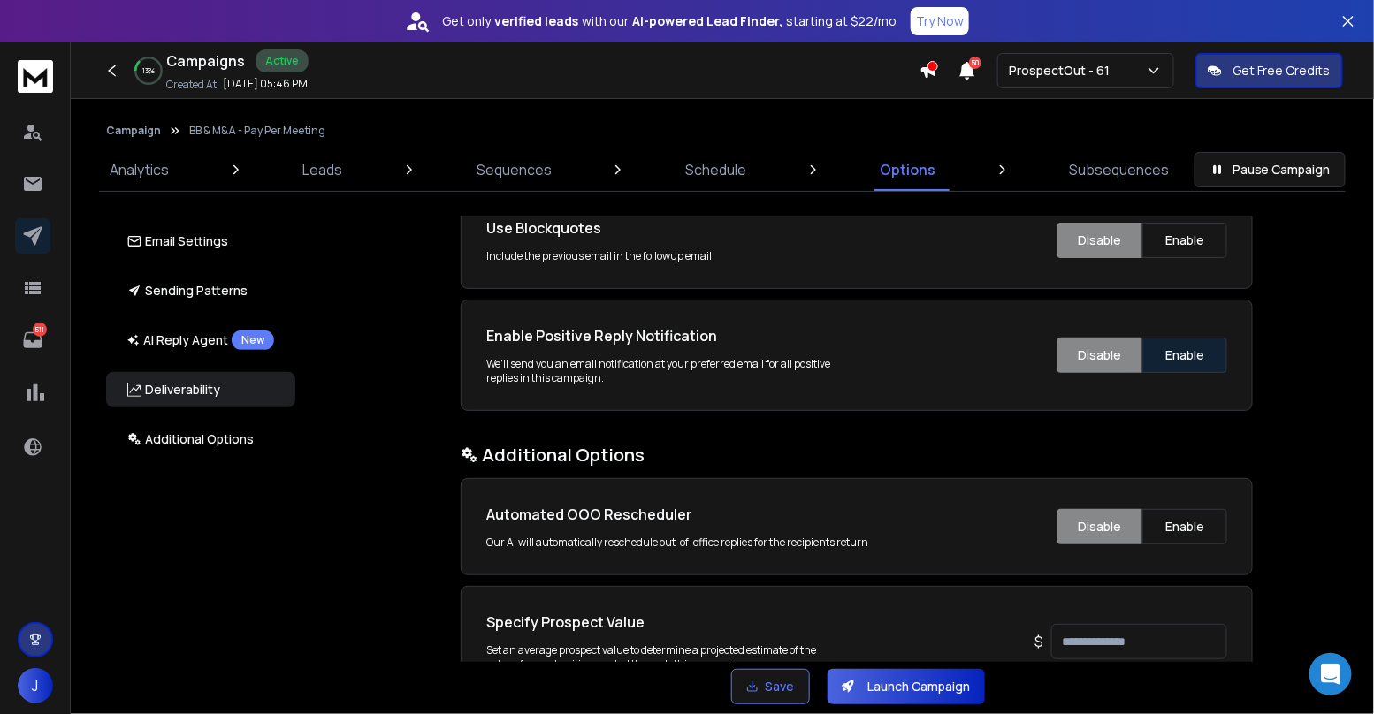
click at [1165, 359] on button "Enable" at bounding box center [1184, 355] width 85 height 35
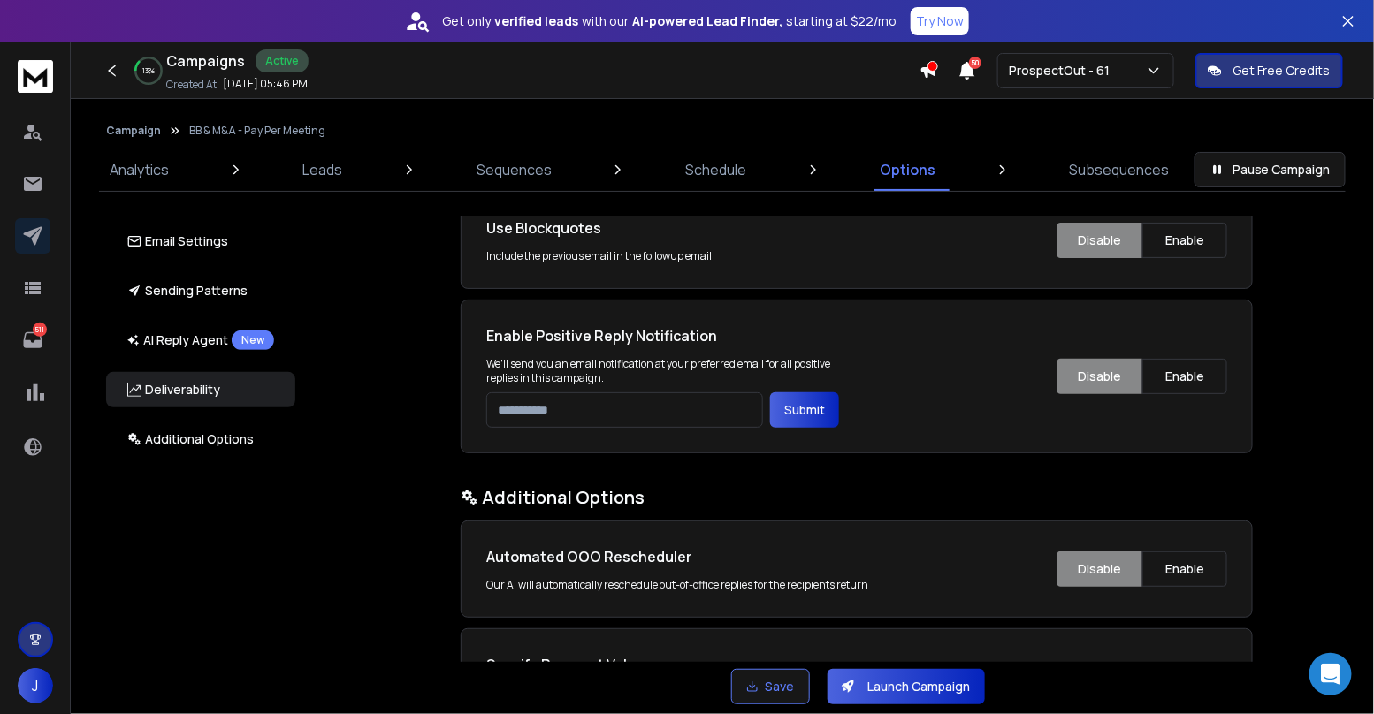
click at [543, 402] on input "email" at bounding box center [624, 410] width 277 height 35
type input "**********"
click at [822, 416] on button "Submit" at bounding box center [804, 410] width 69 height 35
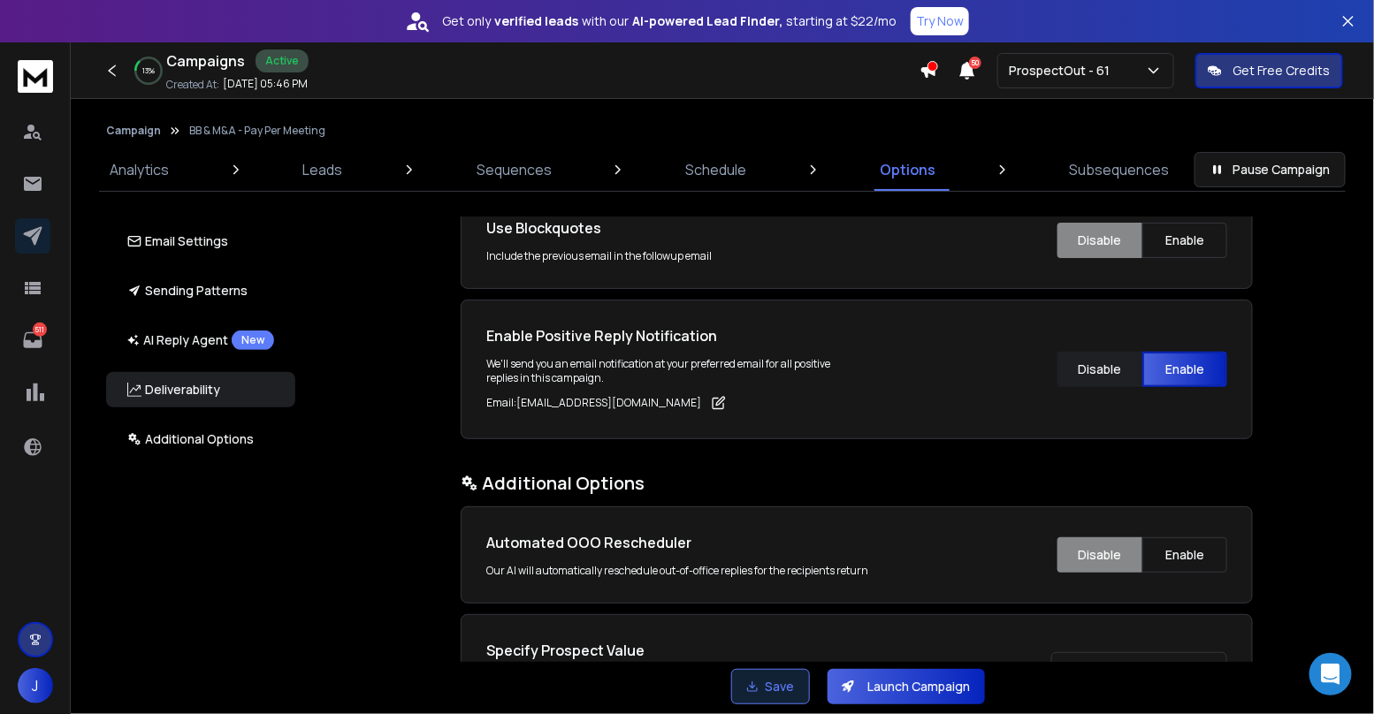
click at [778, 680] on button "Save" at bounding box center [770, 686] width 79 height 35
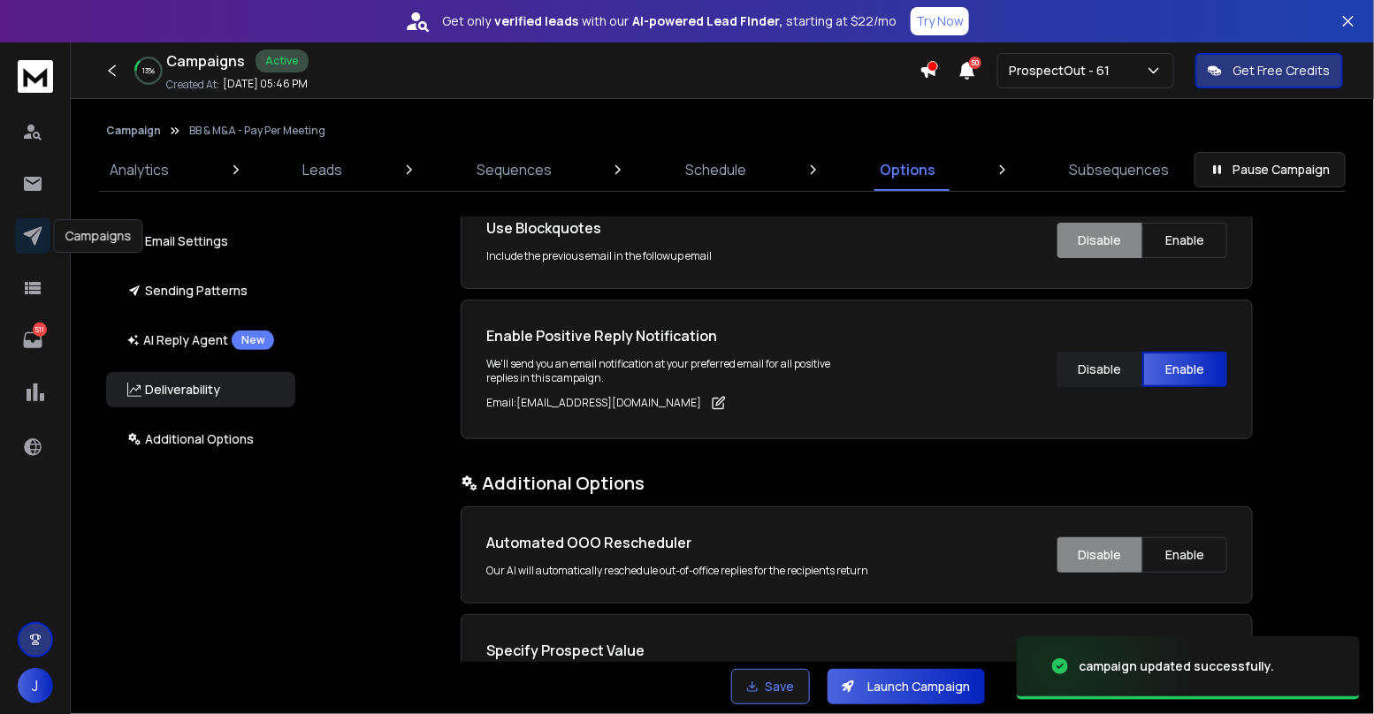
click at [43, 237] on link at bounding box center [32, 235] width 35 height 35
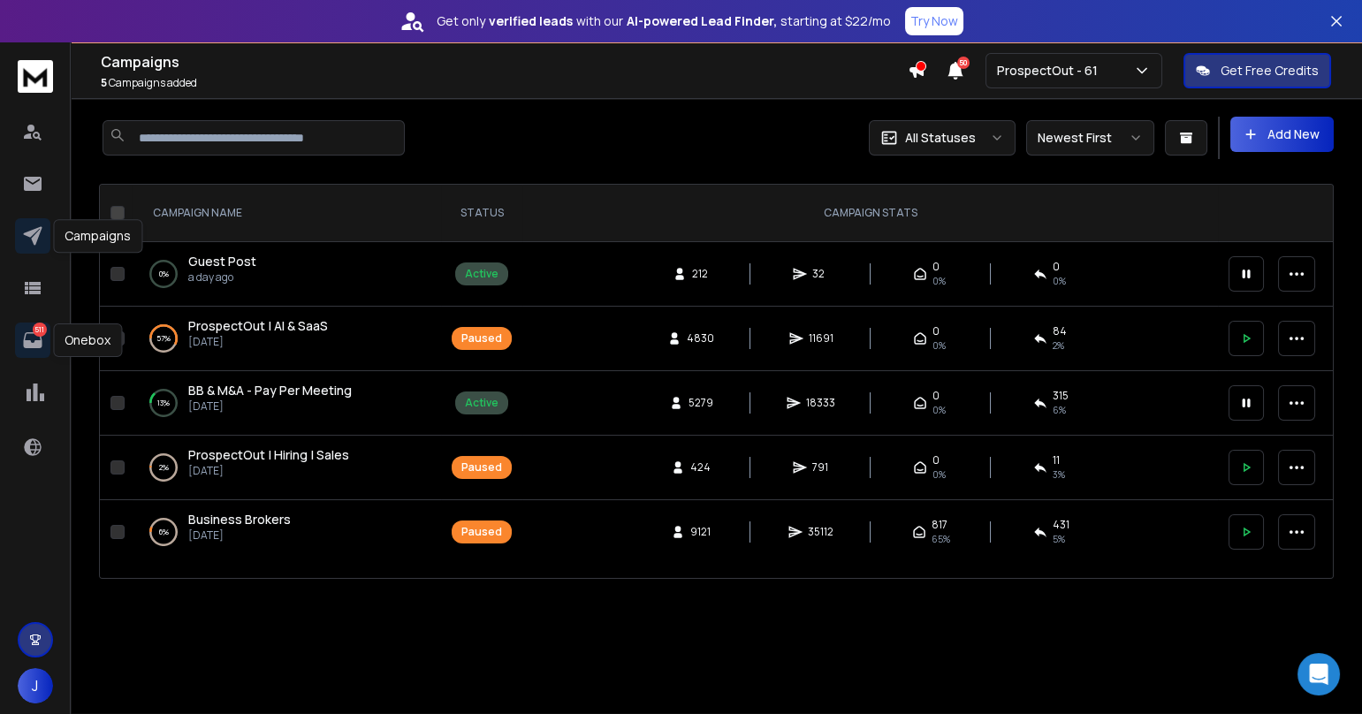
click at [45, 338] on link "511" at bounding box center [32, 340] width 35 height 35
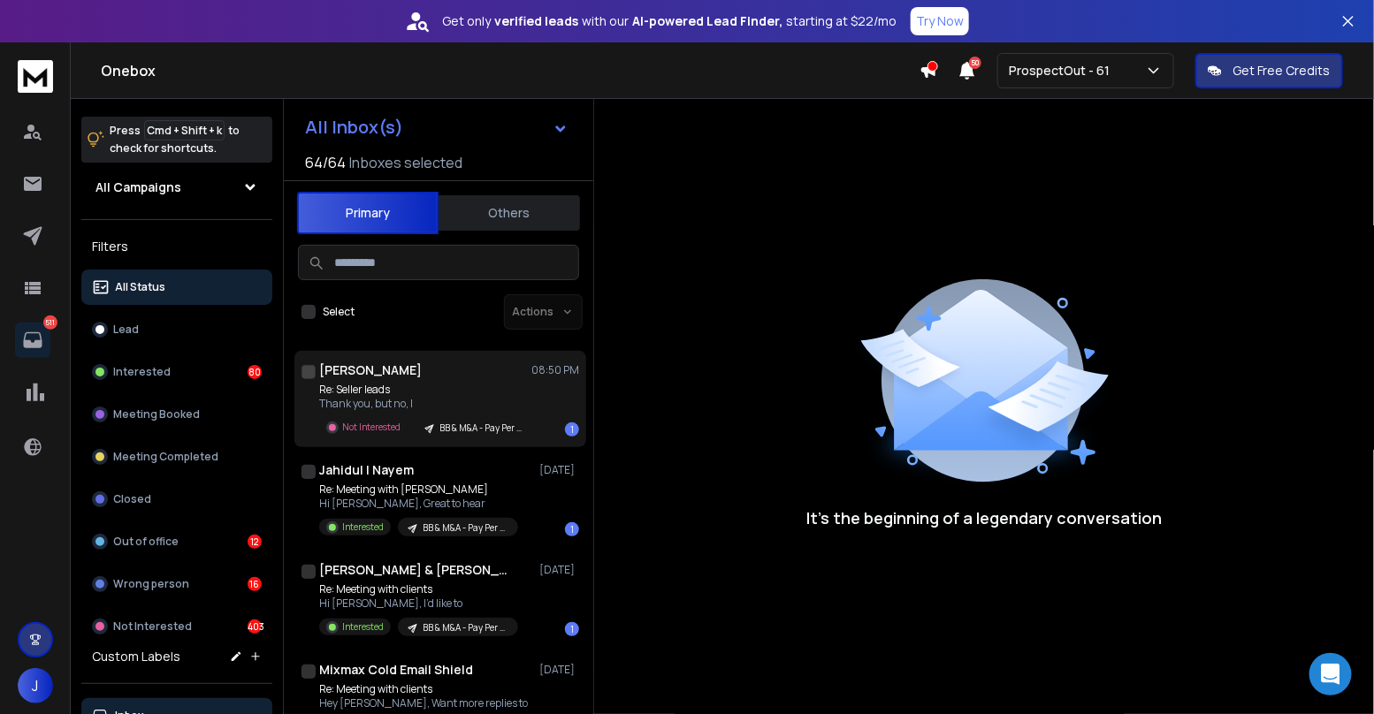
click at [454, 402] on p "Thank you, but no, I" at bounding box center [425, 404] width 212 height 14
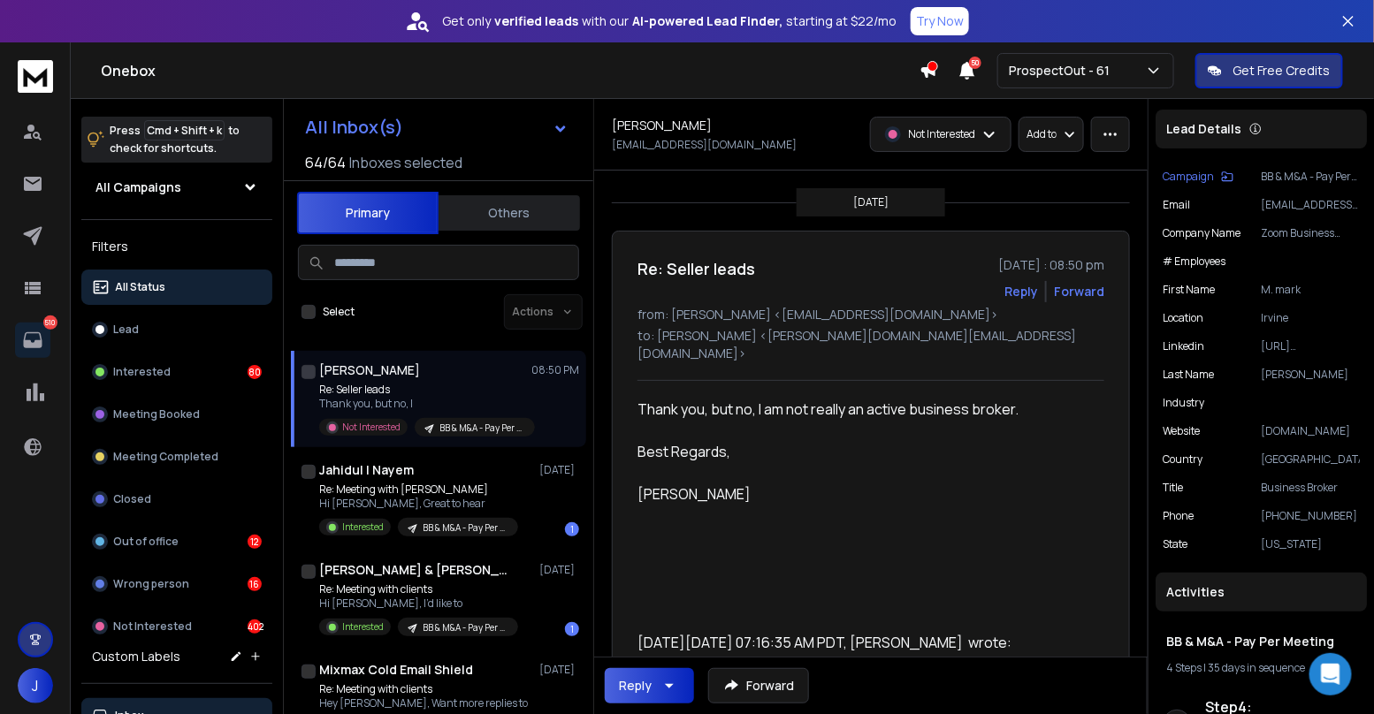
click at [966, 143] on div "Not Interested" at bounding box center [941, 135] width 140 height 34
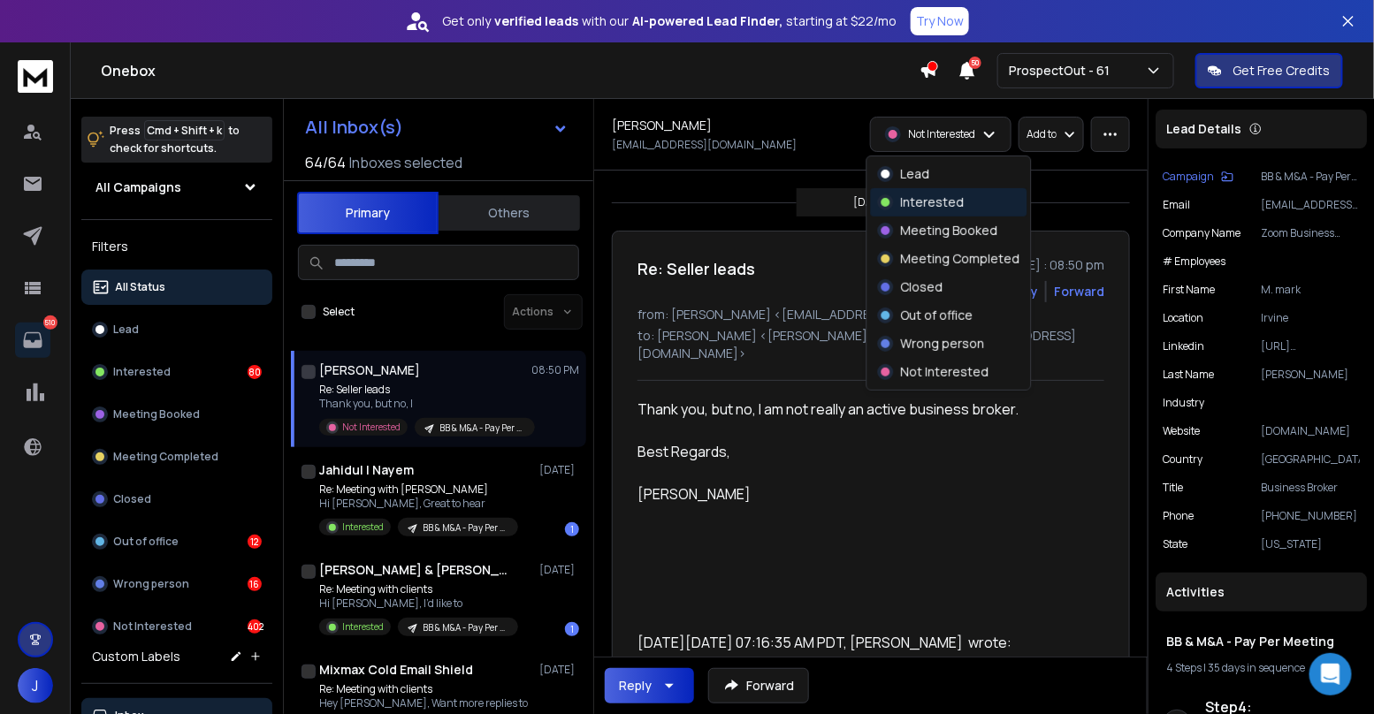
click at [952, 204] on p "Interested" at bounding box center [933, 203] width 64 height 18
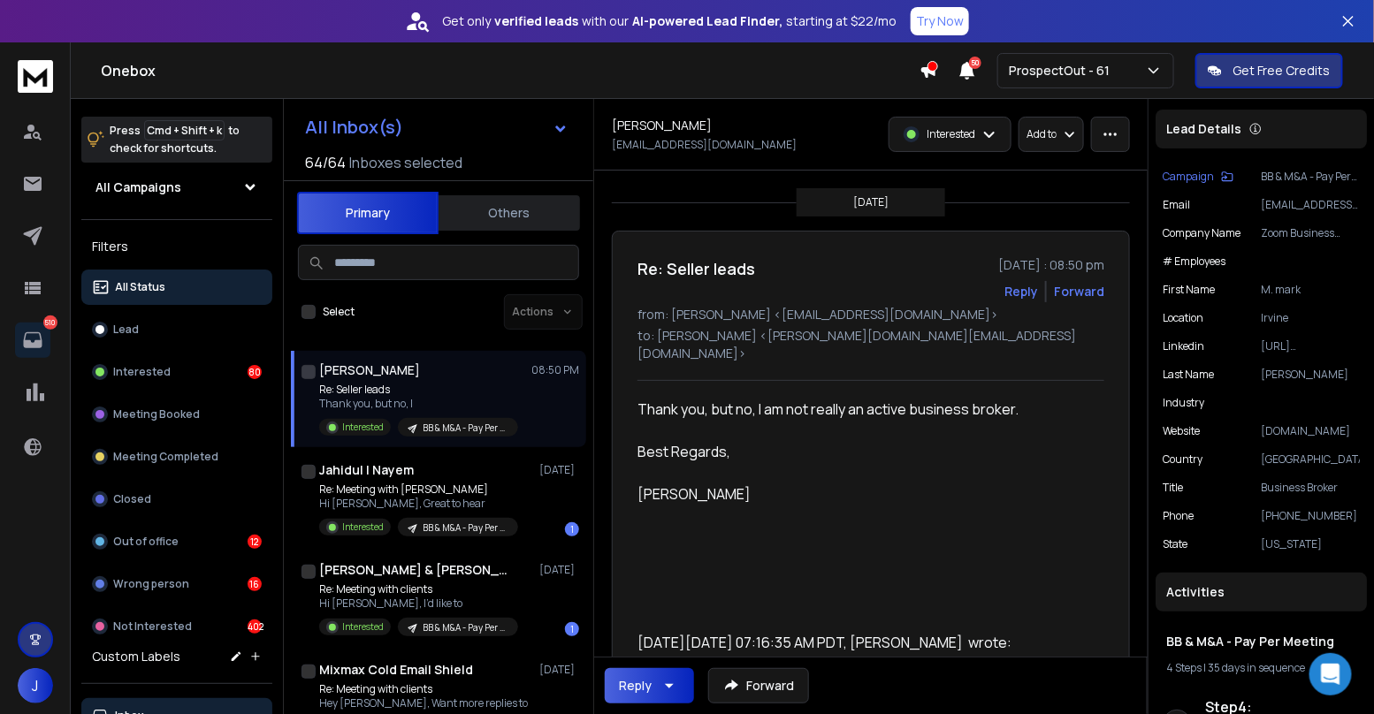
click at [684, 78] on h1 "Onebox" at bounding box center [510, 70] width 819 height 21
click at [696, 67] on h1 "Onebox" at bounding box center [510, 70] width 819 height 21
click at [1085, 71] on p "ProspectOut - 61" at bounding box center [1063, 71] width 108 height 18
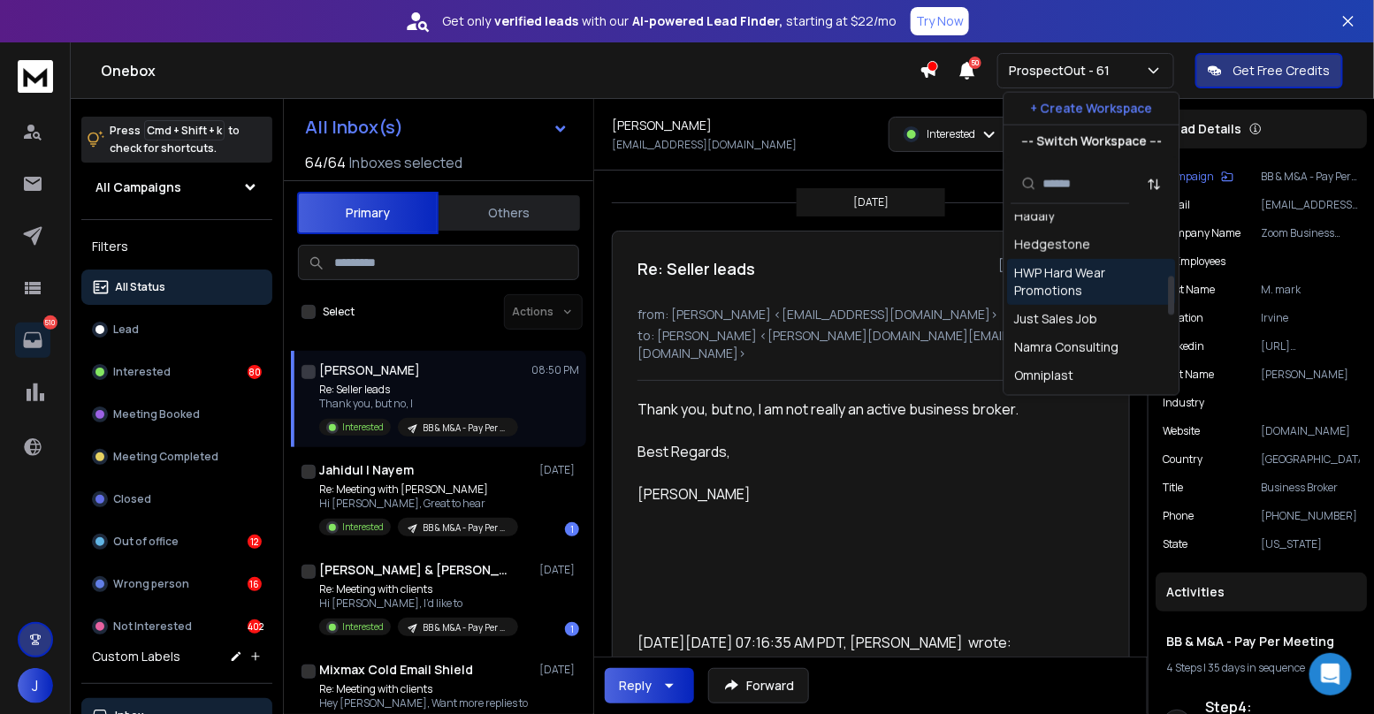
scroll to position [333, 0]
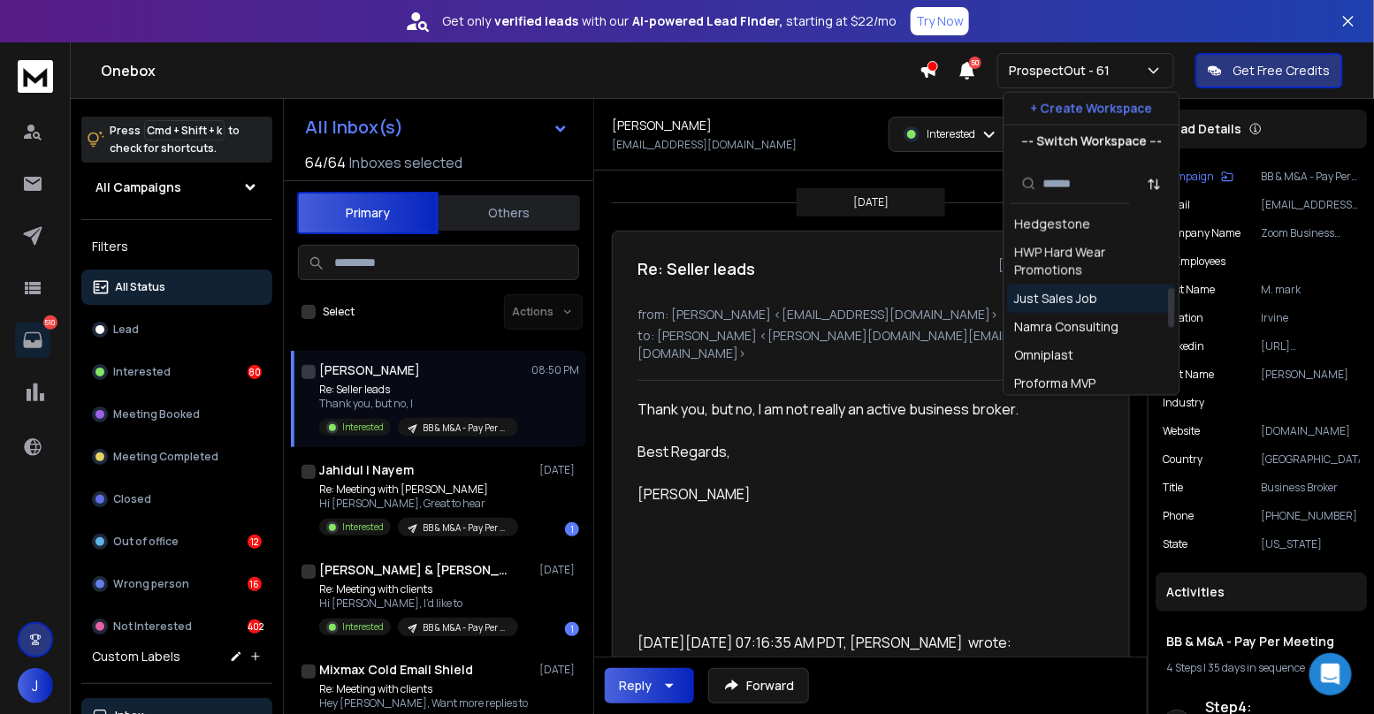
click at [1101, 285] on div "Just Sales Job" at bounding box center [1092, 299] width 168 height 28
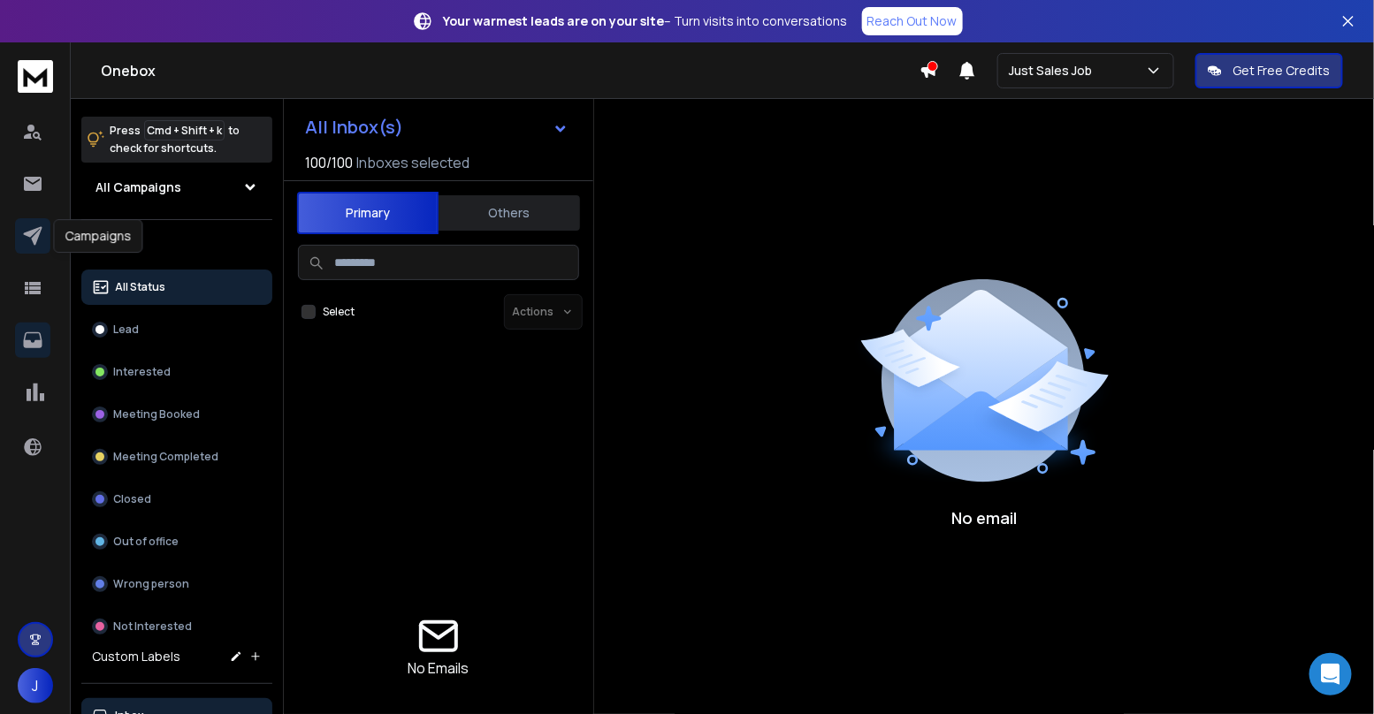
click at [37, 241] on icon at bounding box center [32, 235] width 21 height 21
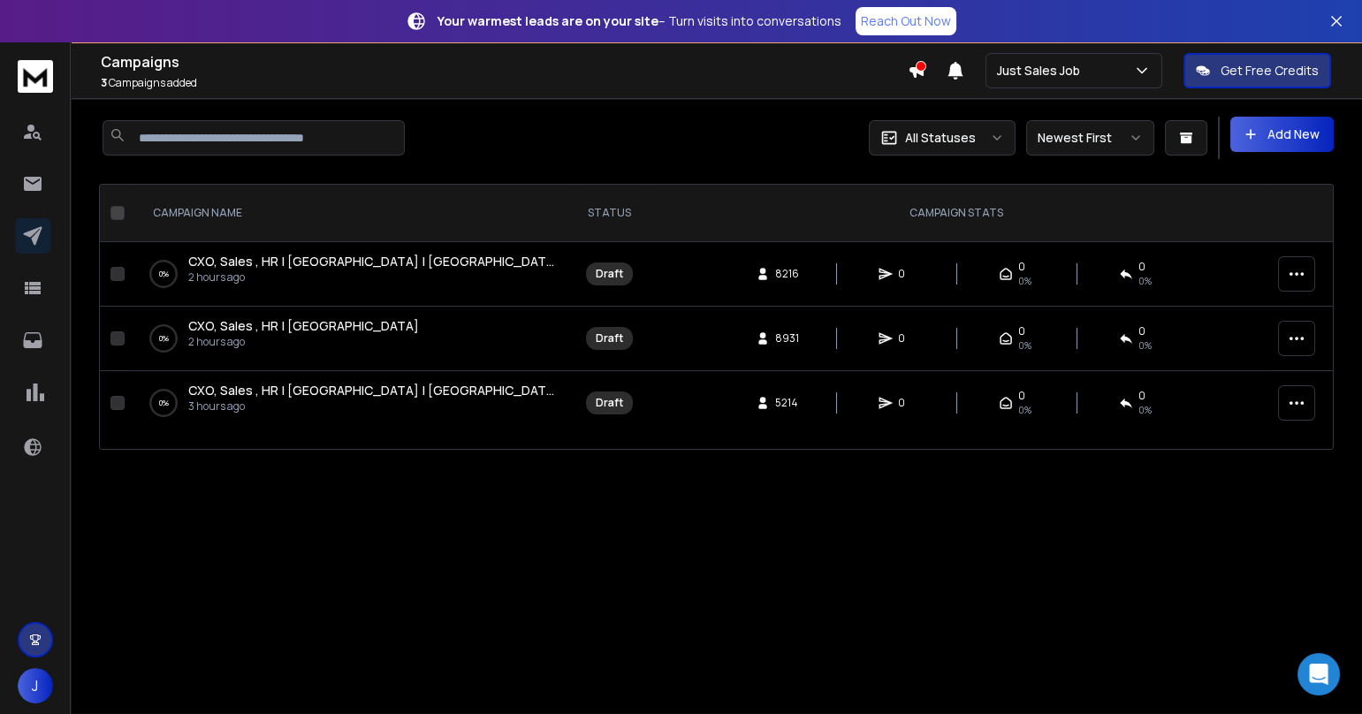
click at [342, 265] on span "CXO, Sales , HR | [GEOGRAPHIC_DATA] | [GEOGRAPHIC_DATA]" at bounding box center [373, 261] width 371 height 17
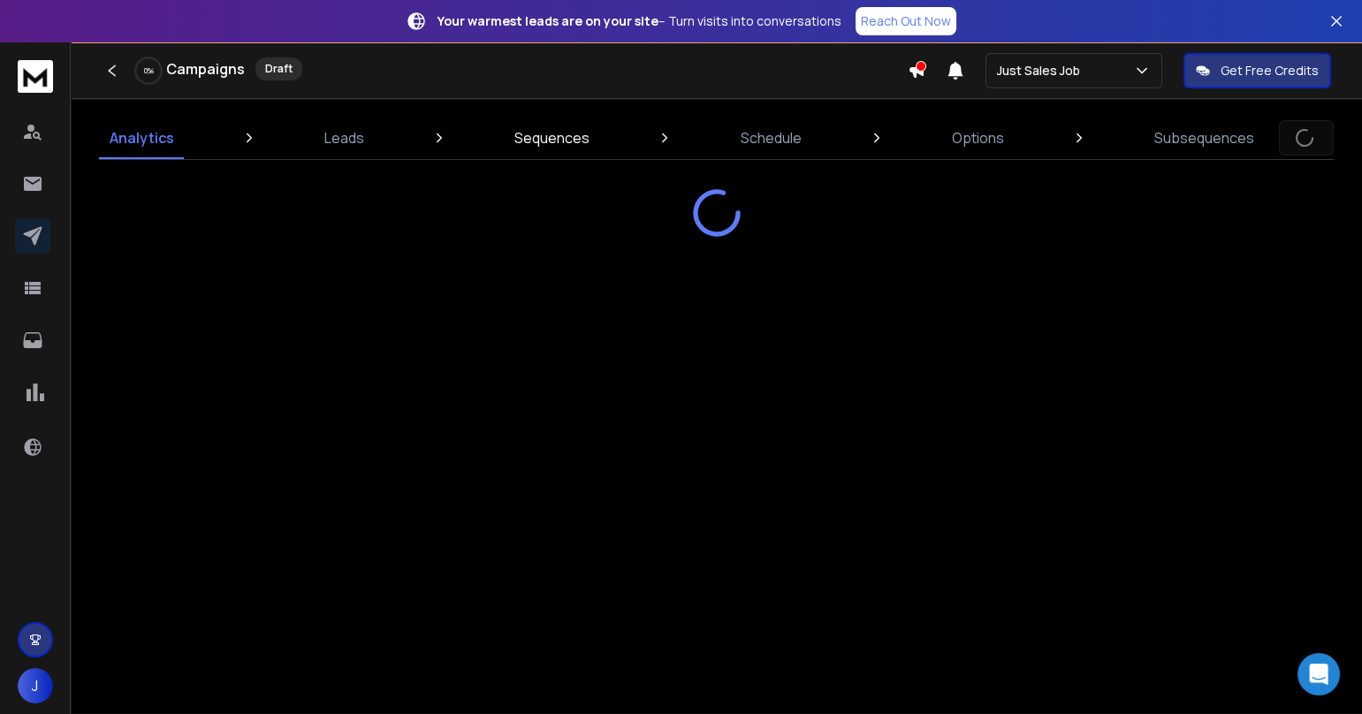
click at [570, 136] on p "Sequences" at bounding box center [552, 137] width 75 height 21
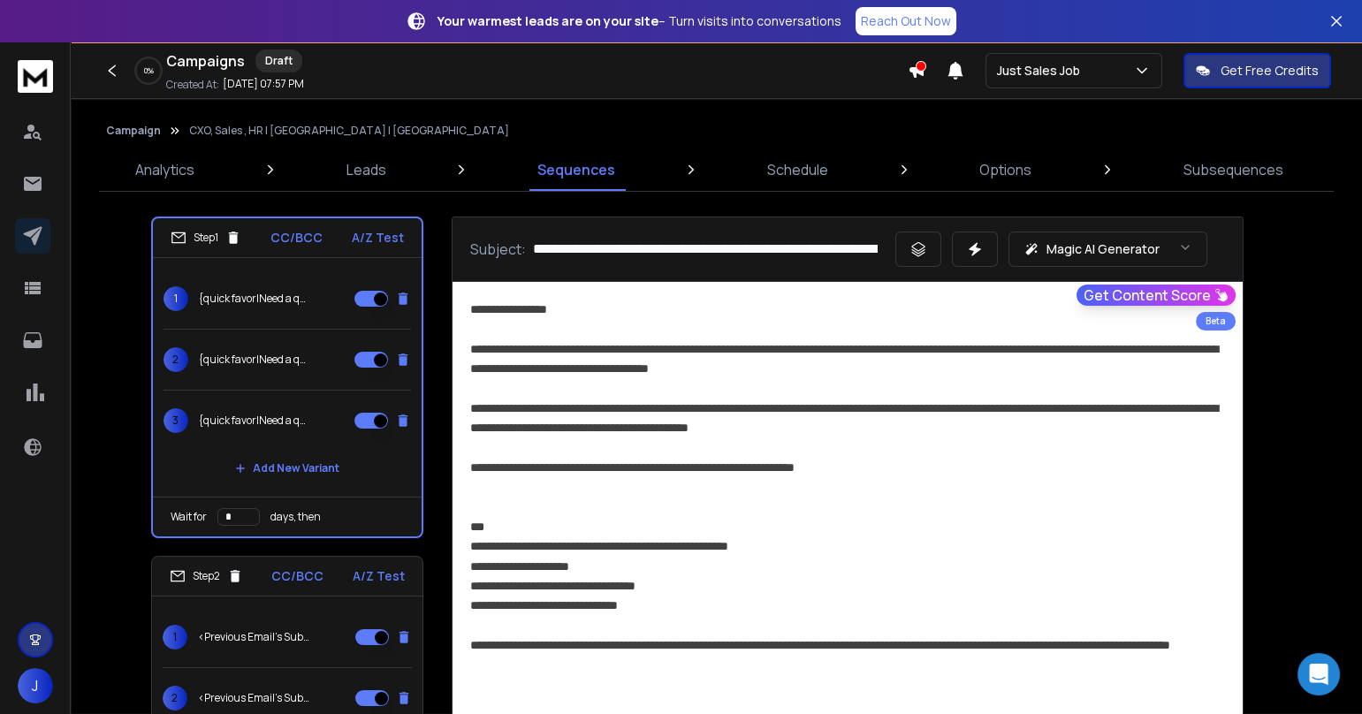
click at [587, 118] on div "Campaign CXO, Sales , HR | [GEOGRAPHIC_DATA] | [GEOGRAPHIC_DATA]" at bounding box center [716, 131] width 1235 height 28
click at [301, 297] on p "{quick favor|Need a quick favor|Sales talent|Sales position|Sales team|Experien…" at bounding box center [255, 299] width 113 height 14
click at [287, 349] on div "2 {quick favor|Need a quick favor|Sales talent|Sales position|Sales team|Experi…" at bounding box center [238, 359] width 149 height 25
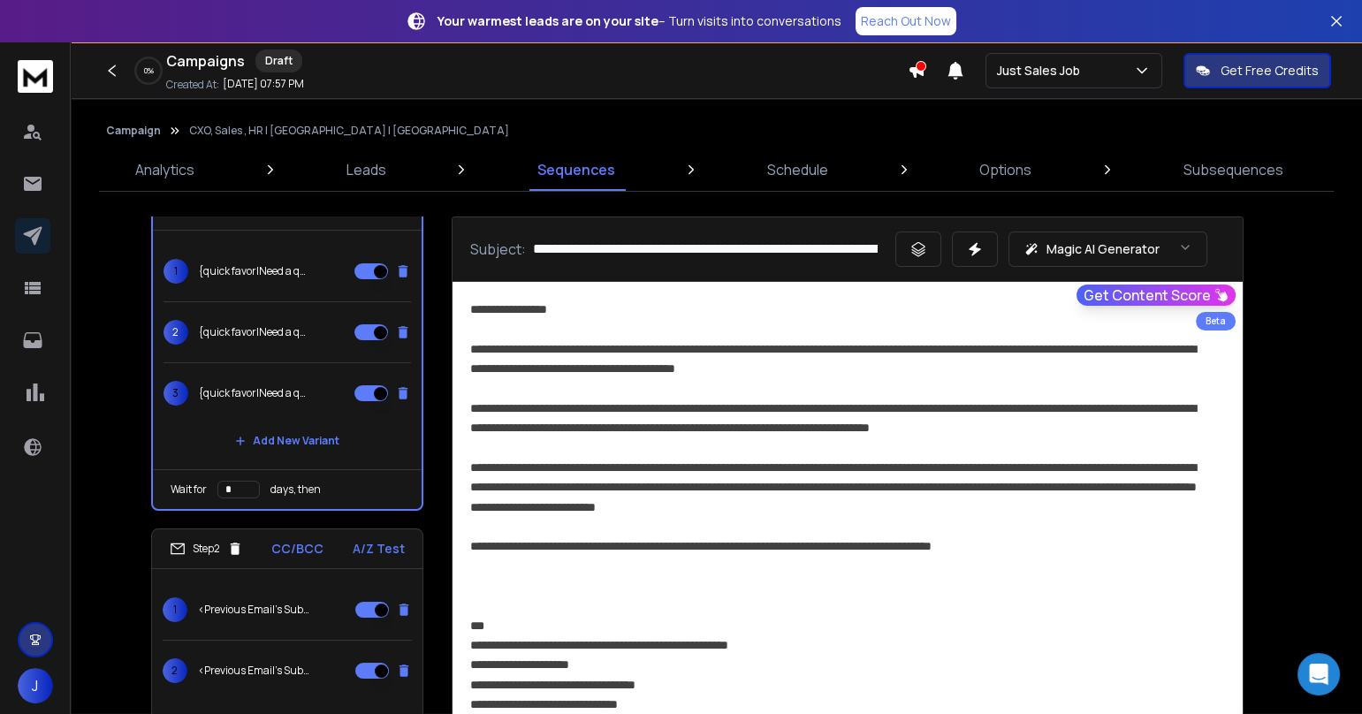
scroll to position [50, 0]
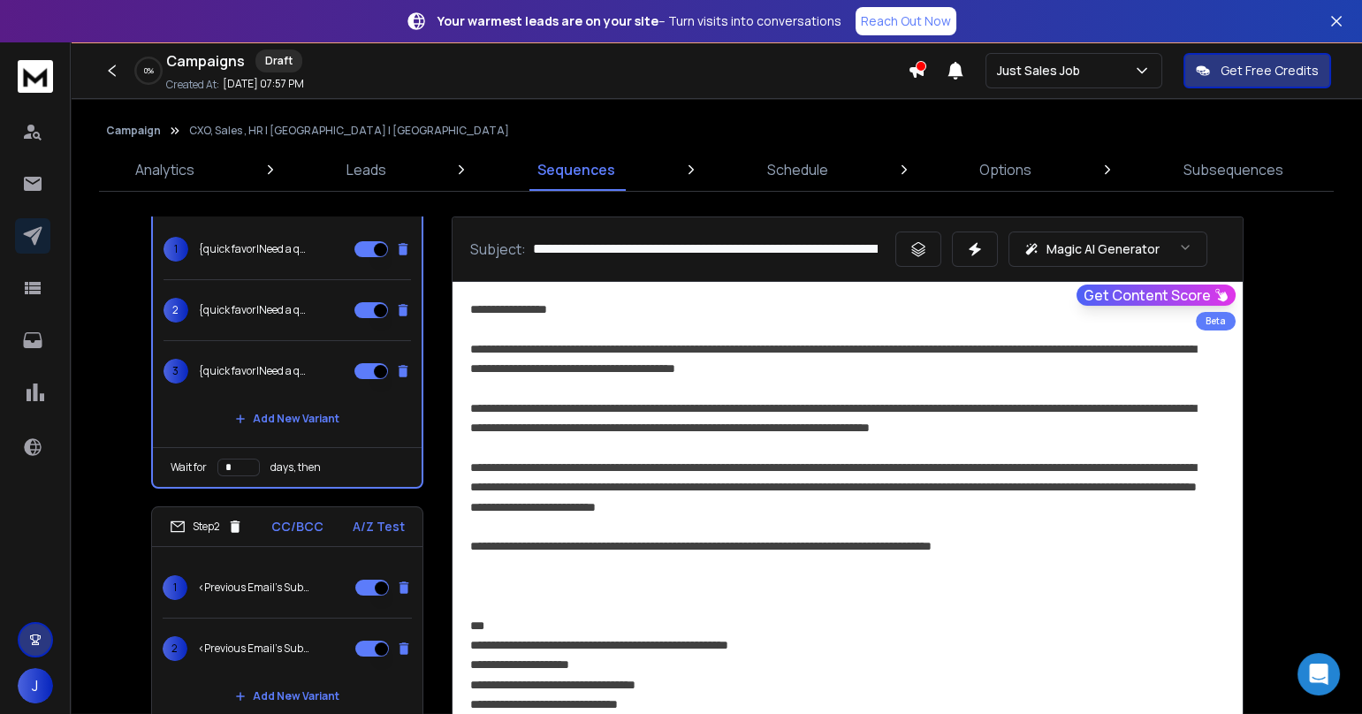
click at [272, 369] on p "{quick favor|Need a quick favor|Sales talent|Sales position|Sales team|Experien…" at bounding box center [255, 371] width 113 height 14
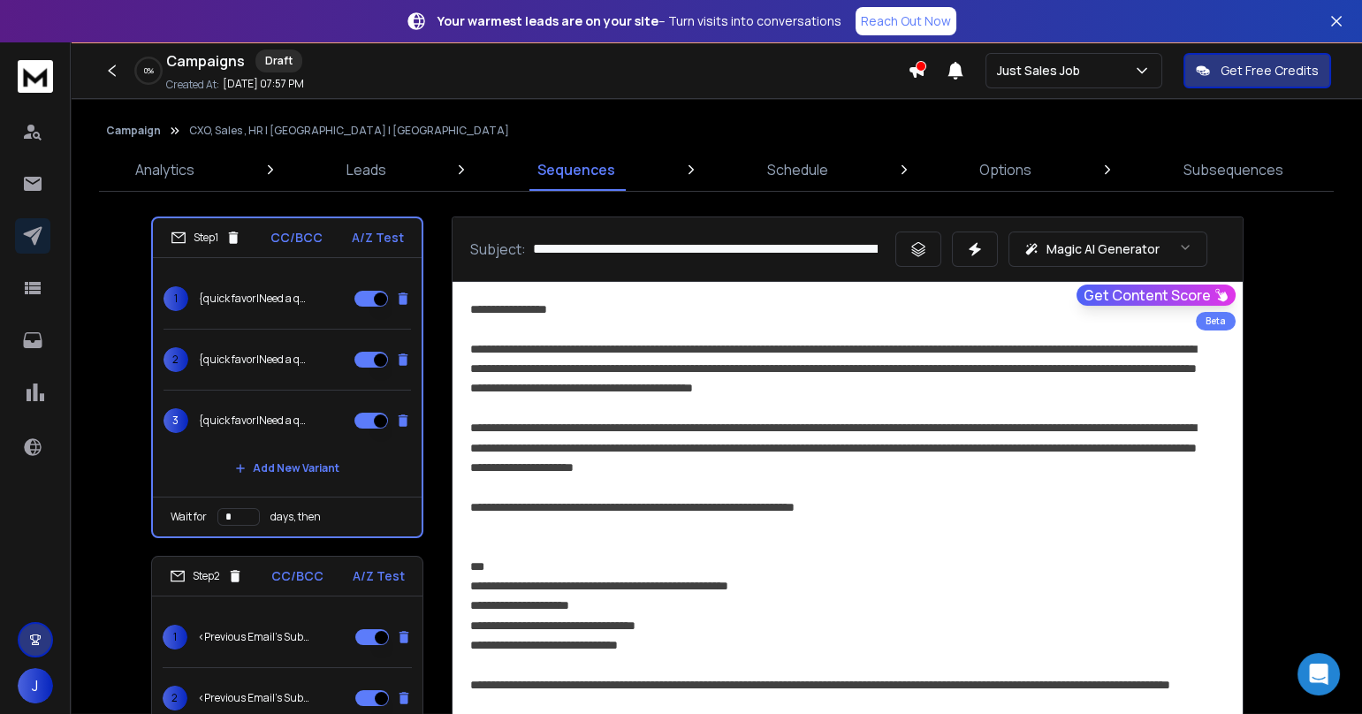
scroll to position [0, 0]
click at [478, 137] on div "Campaign CXO, Sales , HR | [GEOGRAPHIC_DATA] | [GEOGRAPHIC_DATA]" at bounding box center [716, 131] width 1221 height 14
click at [40, 229] on icon at bounding box center [32, 235] width 19 height 19
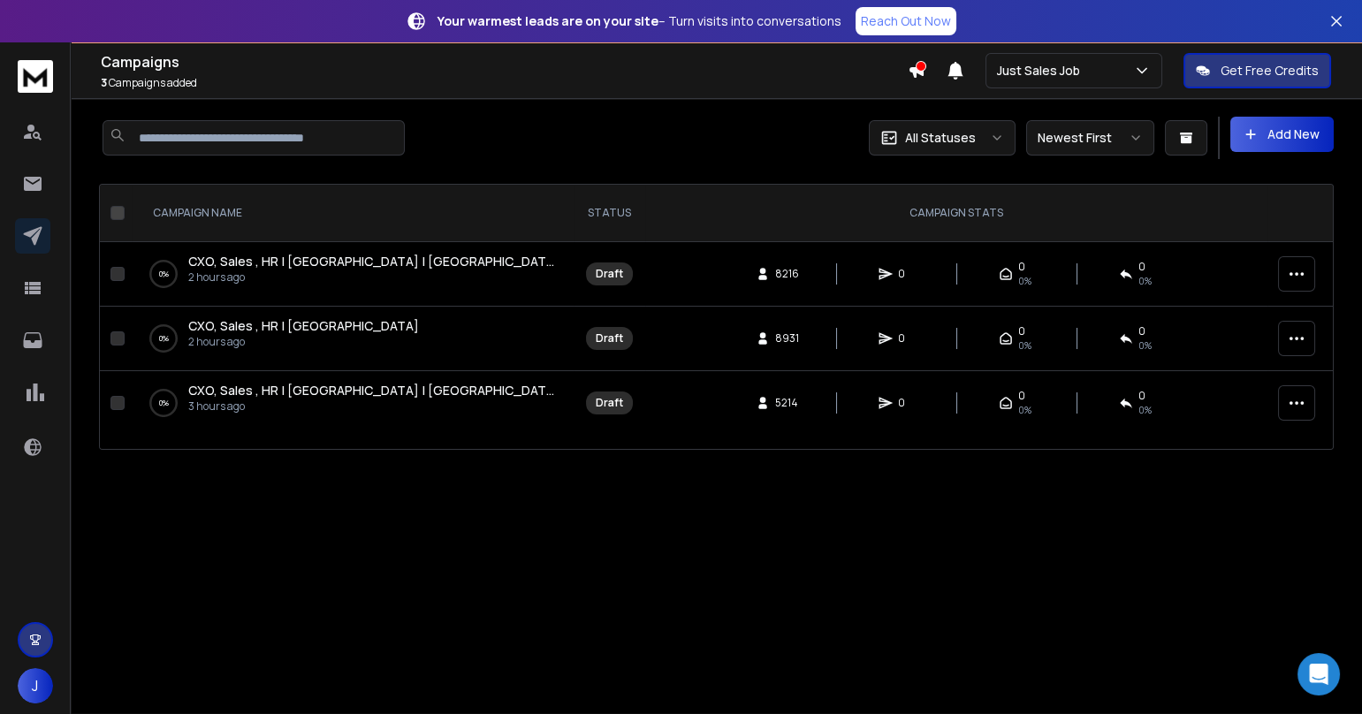
click at [542, 158] on div at bounding box center [408, 138] width 618 height 42
click at [699, 109] on div "Campaigns 3 Campaigns Added All Statuses Newest First Add New CAMPAIGN NAME STA…" at bounding box center [717, 474] width 1292 height 750
click at [606, 104] on div "Campaigns 3 Campaigns Added All Statuses Newest First Add New CAMPAIGN NAME STA…" at bounding box center [717, 474] width 1292 height 750
click at [717, 139] on div "Campaigns 3 Campaigns Added All Statuses Newest First Add New" at bounding box center [1026, 138] width 618 height 42
click at [924, 74] on icon at bounding box center [917, 71] width 18 height 18
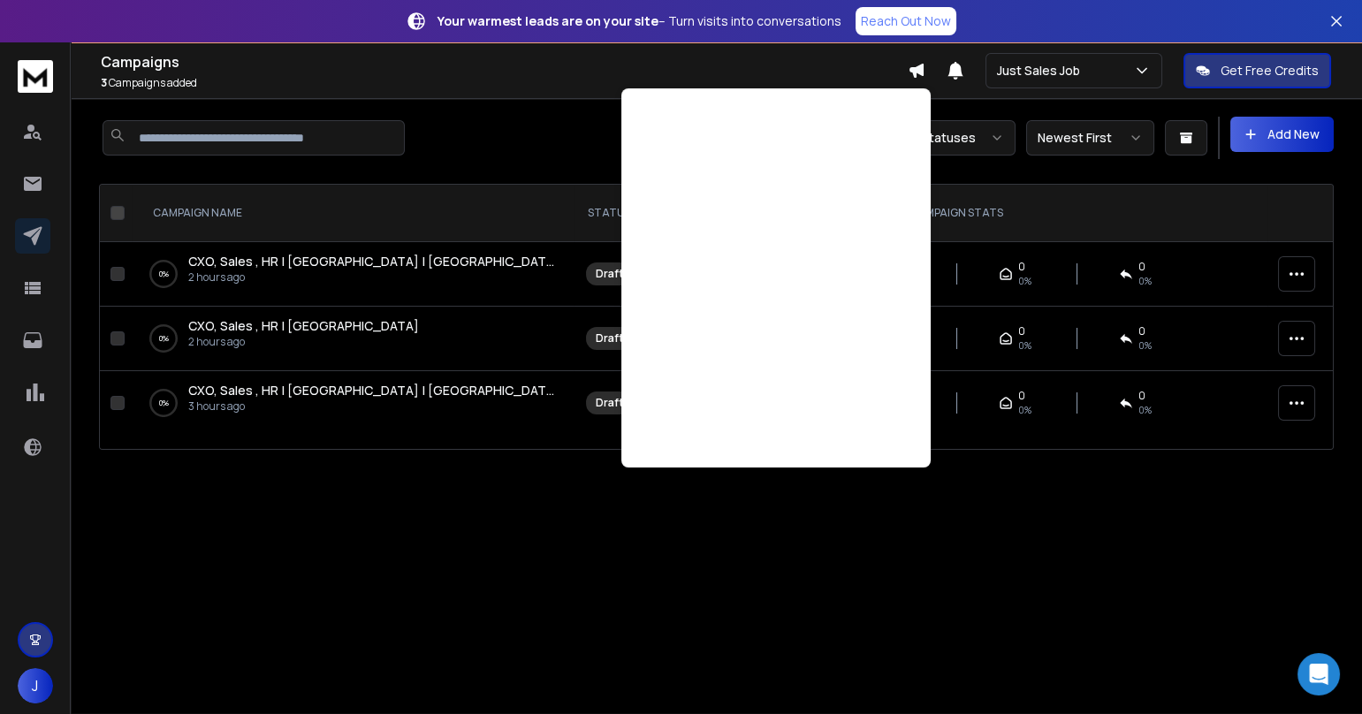
click at [565, 86] on p "3 Campaigns added" at bounding box center [504, 83] width 807 height 14
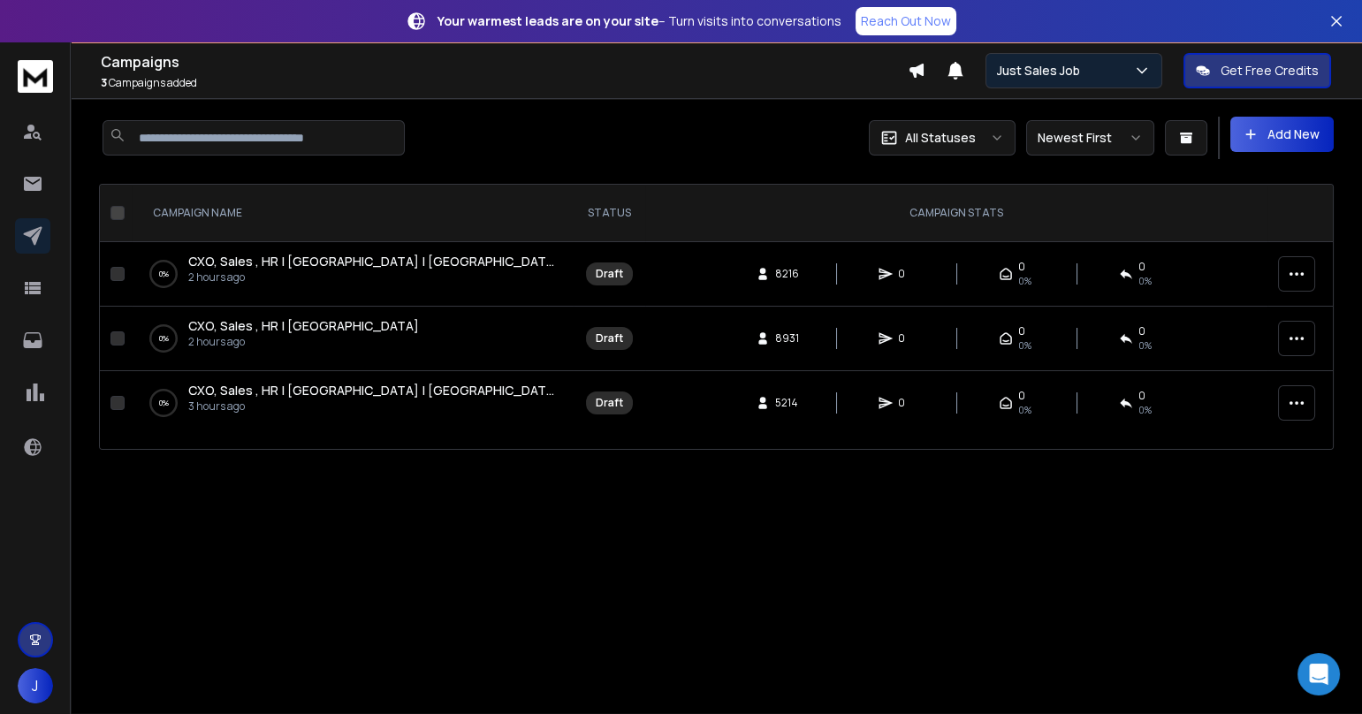
click at [1120, 77] on div "Just Sales Job" at bounding box center [1074, 71] width 154 height 18
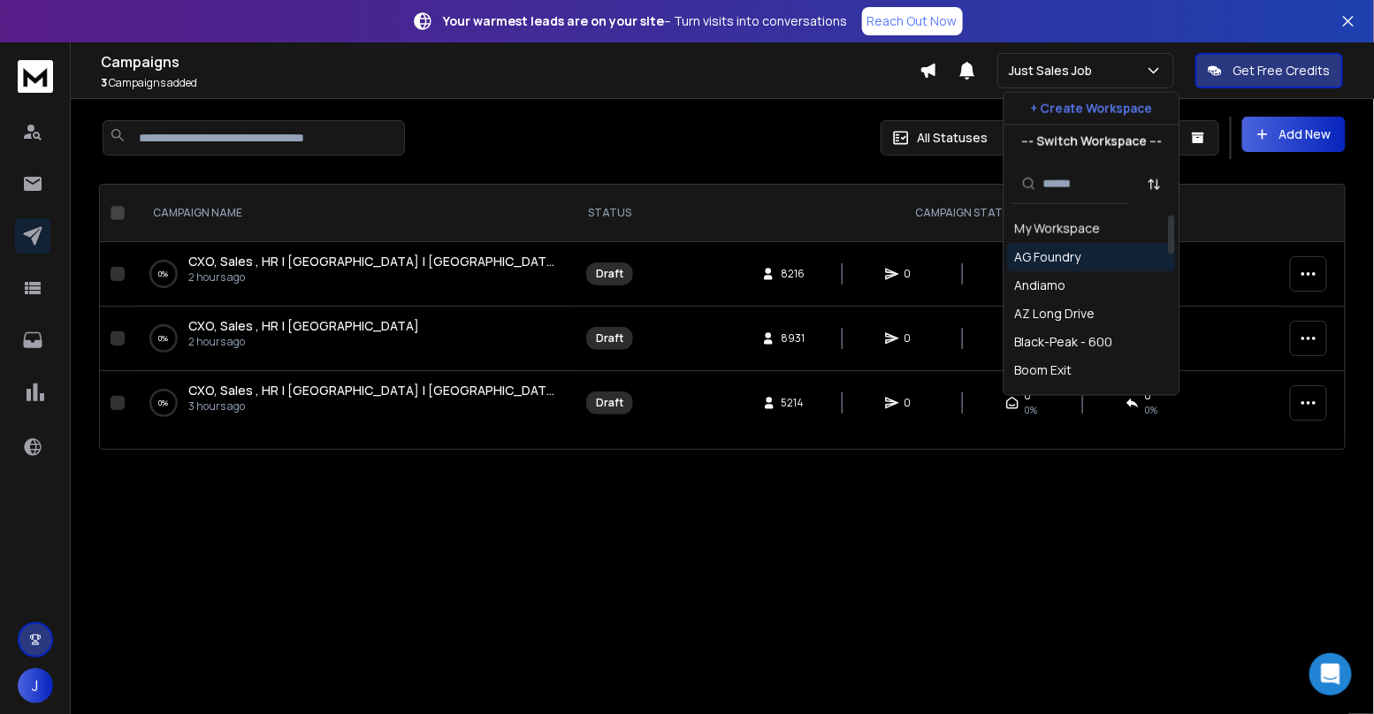
click at [629, 156] on div at bounding box center [410, 138] width 623 height 42
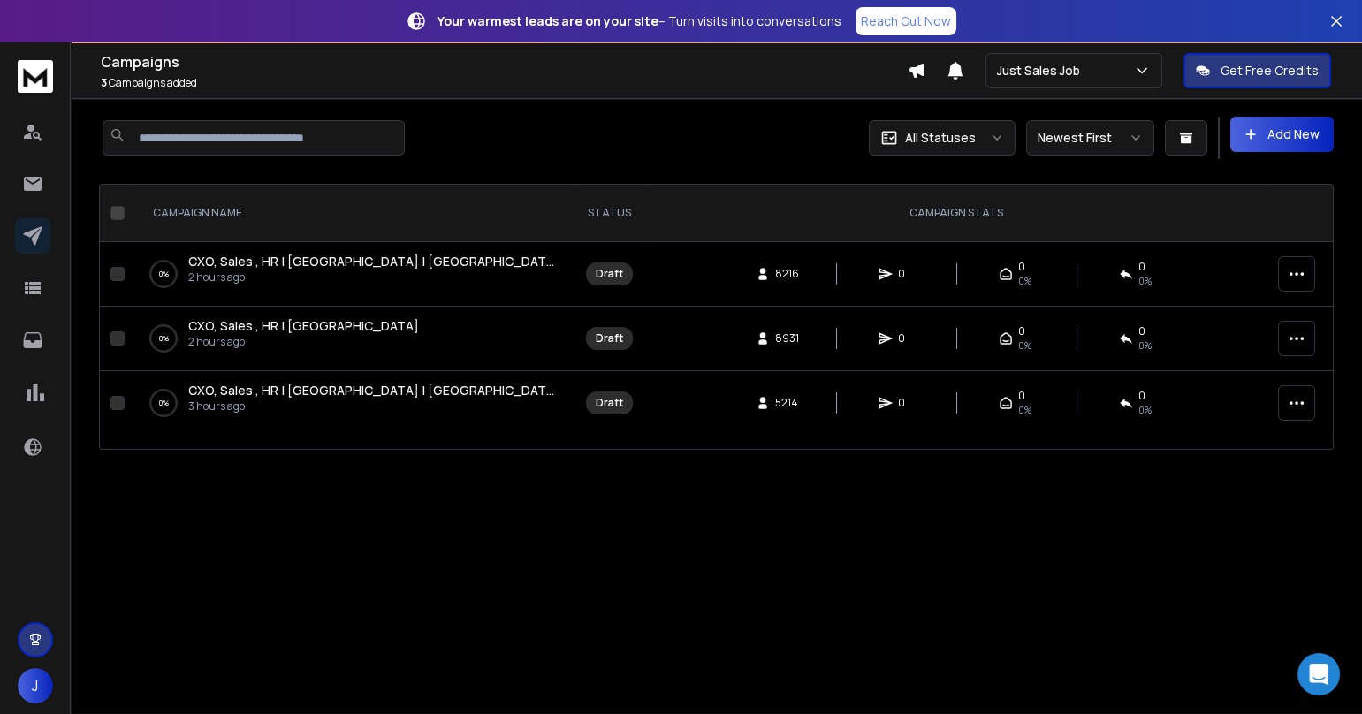
click at [713, 124] on div at bounding box center [408, 138] width 618 height 42
